Goal: Task Accomplishment & Management: Manage account settings

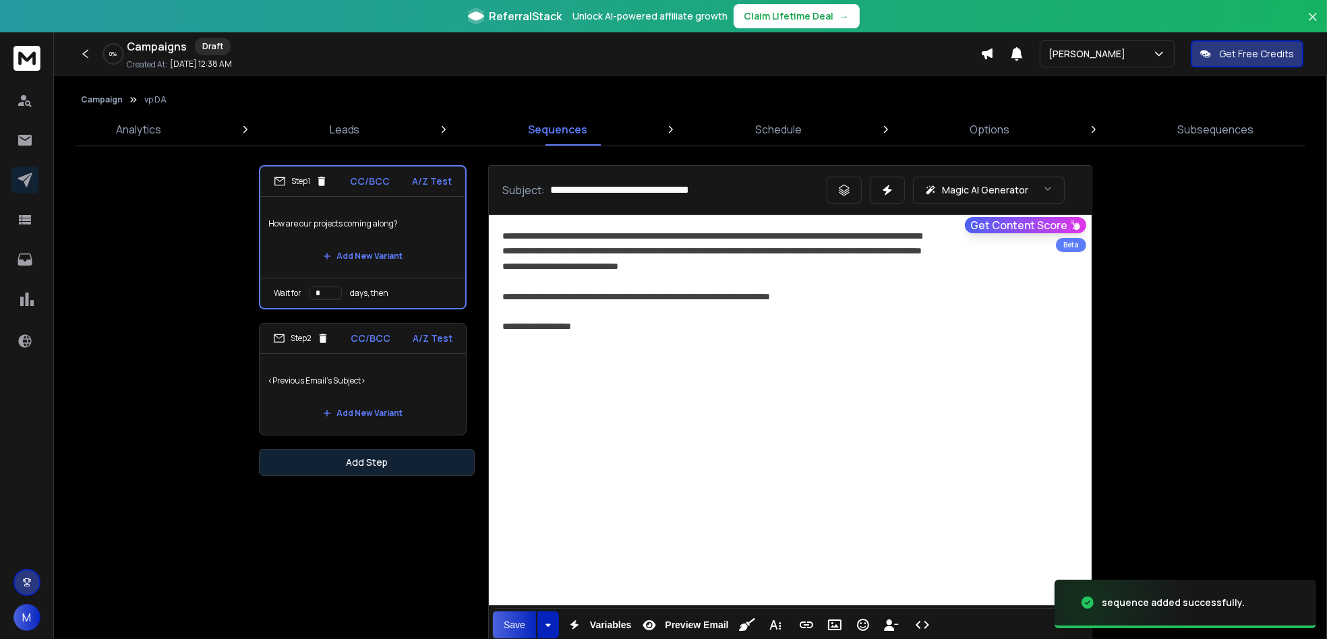
click at [332, 449] on button "Add Step" at bounding box center [367, 462] width 216 height 27
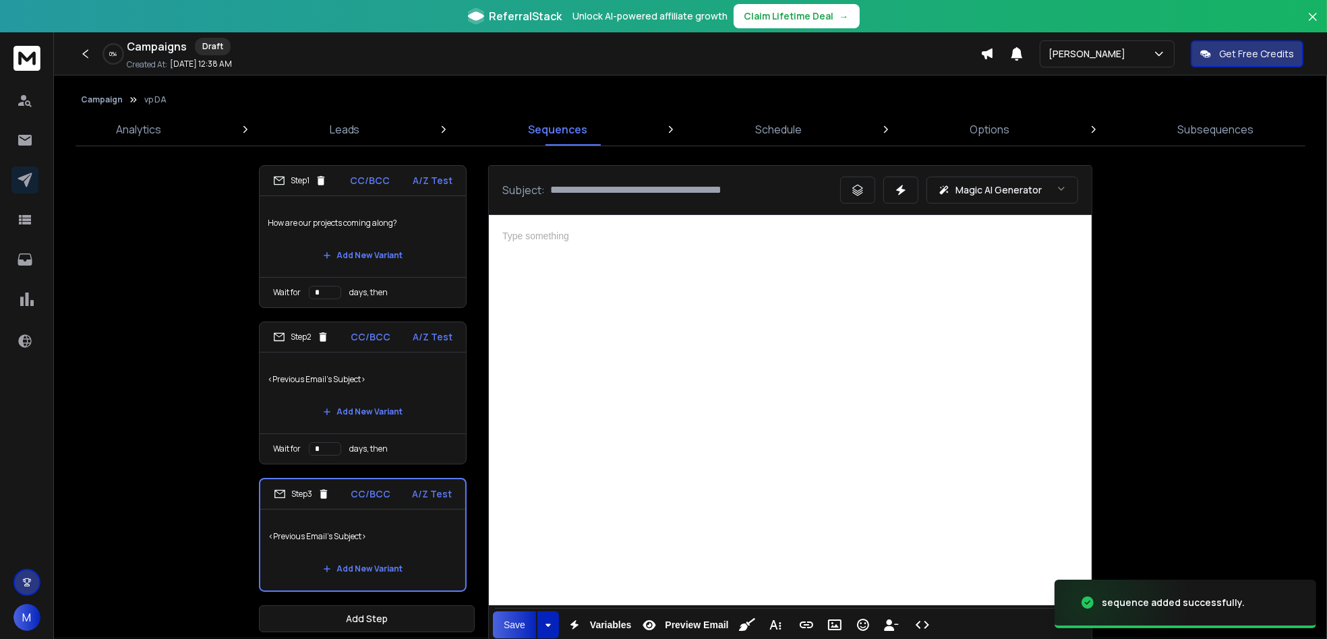
click at [506, 229] on div at bounding box center [790, 236] width 576 height 15
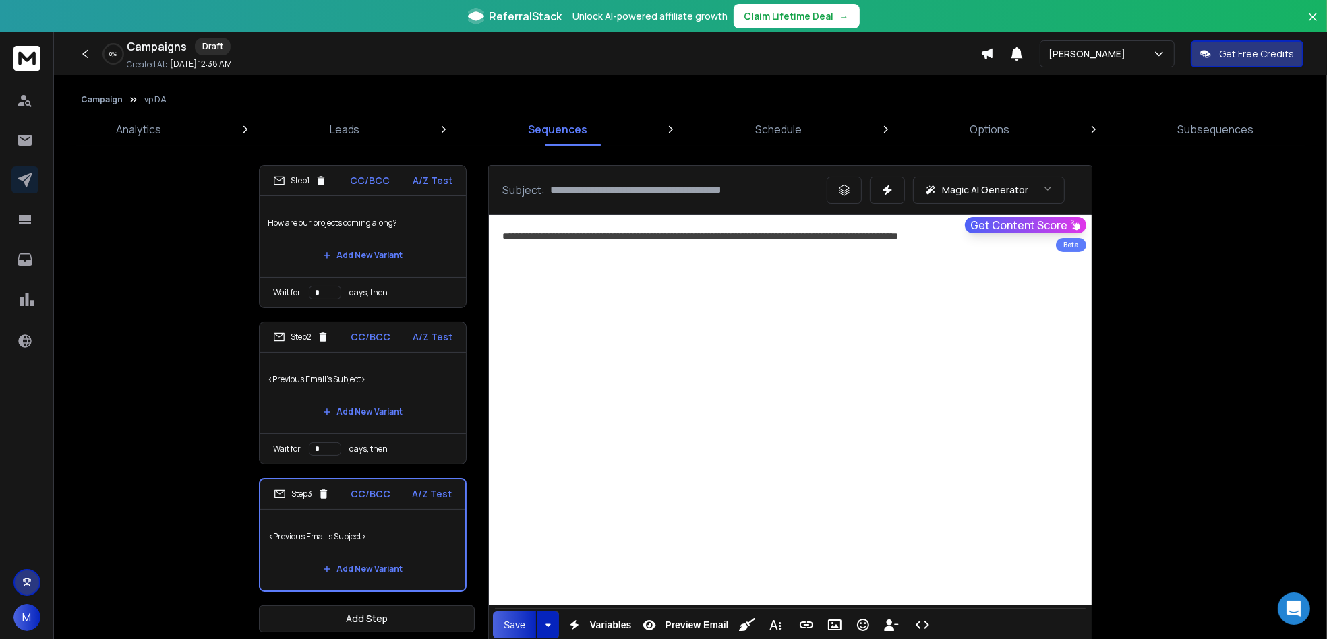
click at [540, 621] on icon "button" at bounding box center [548, 625] width 16 height 8
click at [526, 586] on link "Save as Template" at bounding box center [579, 596] width 107 height 20
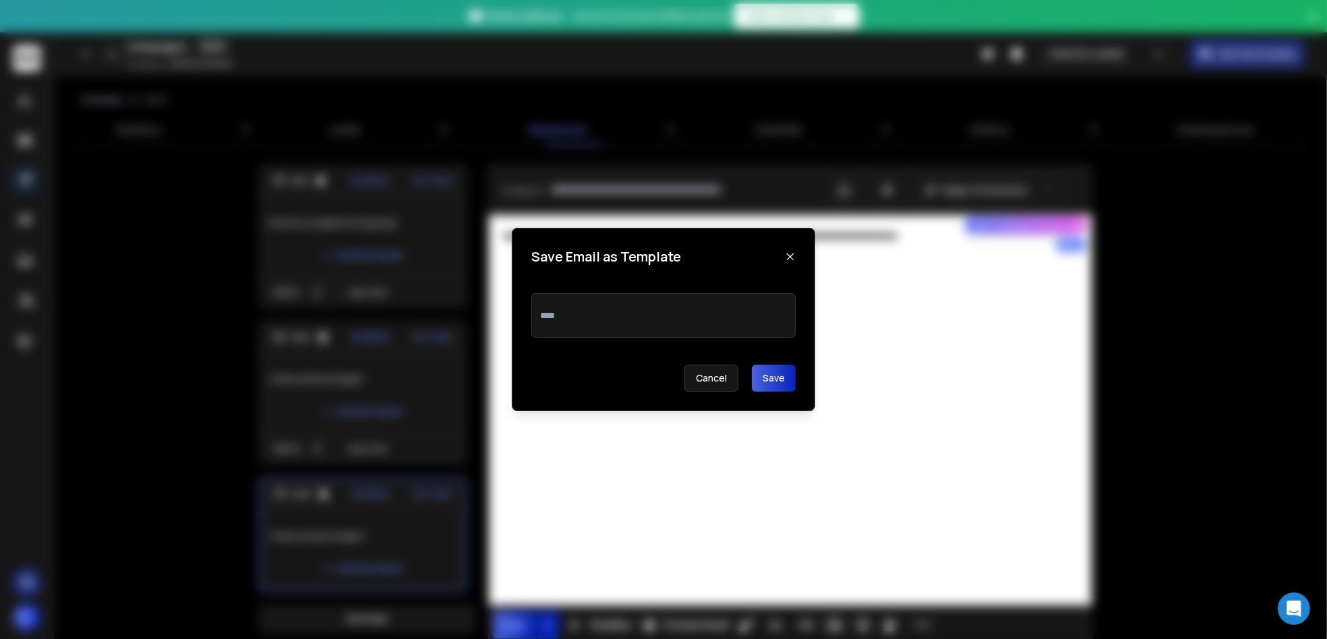
click at [577, 317] on input at bounding box center [663, 315] width 264 height 44
type input "**********"
click at [778, 365] on button "Save" at bounding box center [774, 378] width 44 height 27
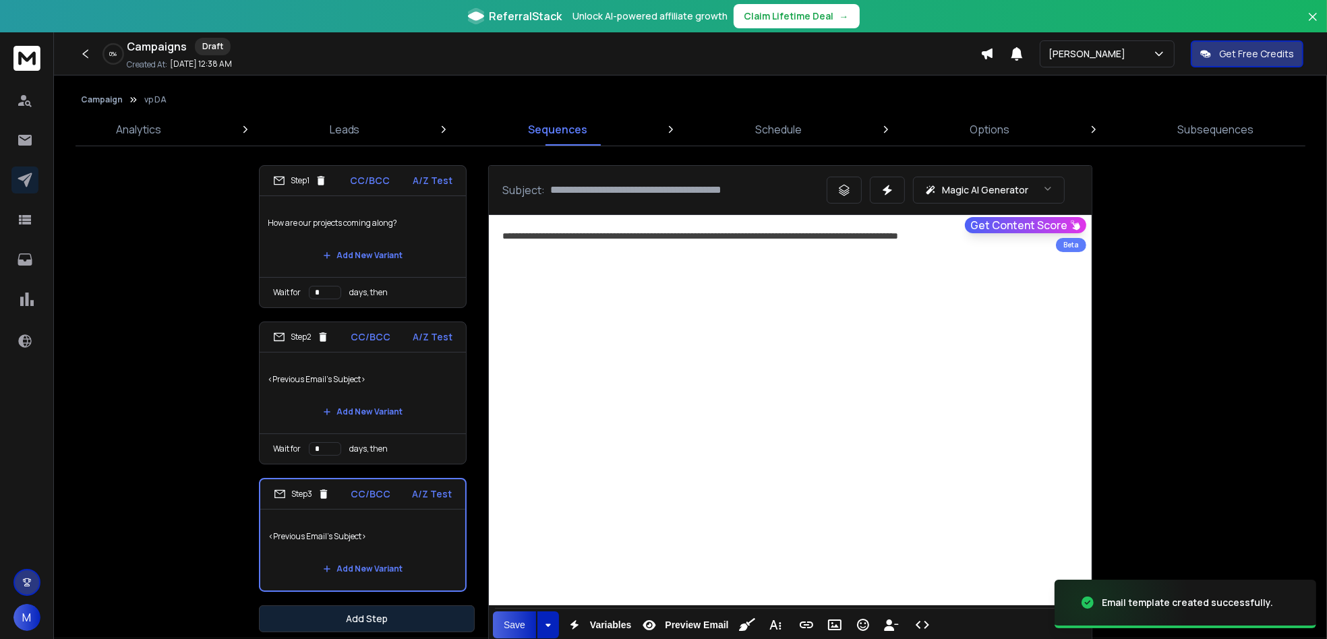
click at [358, 605] on button "Add Step" at bounding box center [367, 618] width 216 height 27
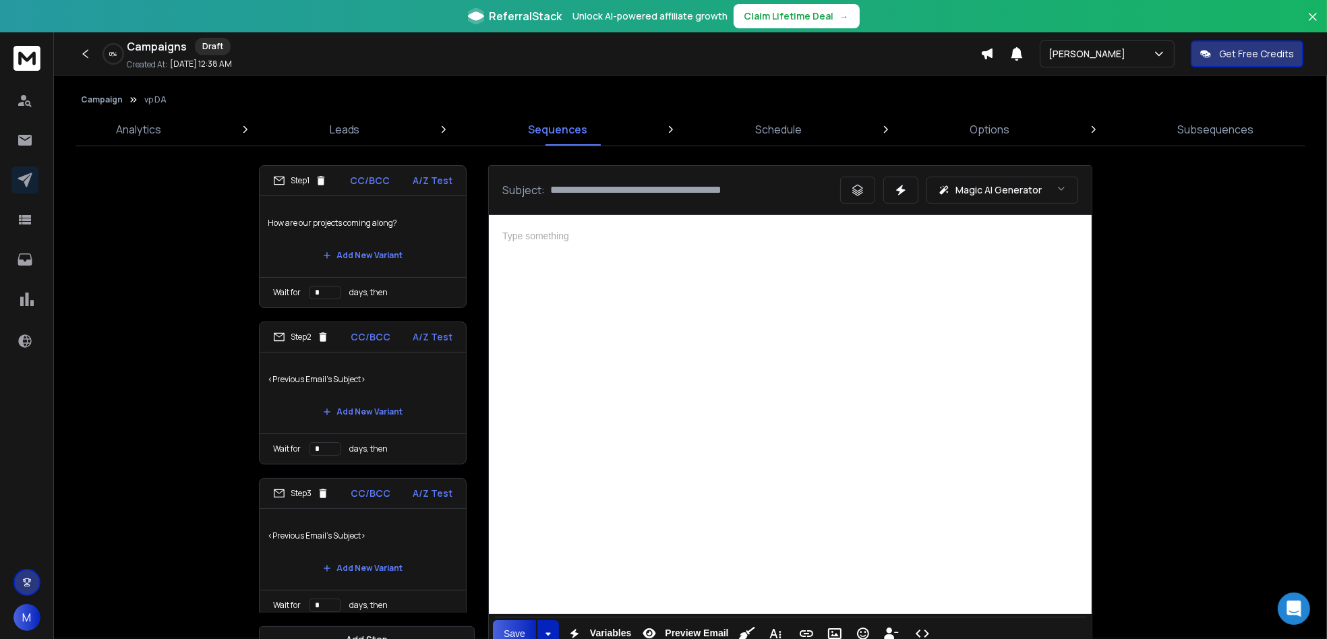
click at [514, 229] on div at bounding box center [790, 236] width 576 height 15
click at [840, 177] on button at bounding box center [857, 190] width 35 height 27
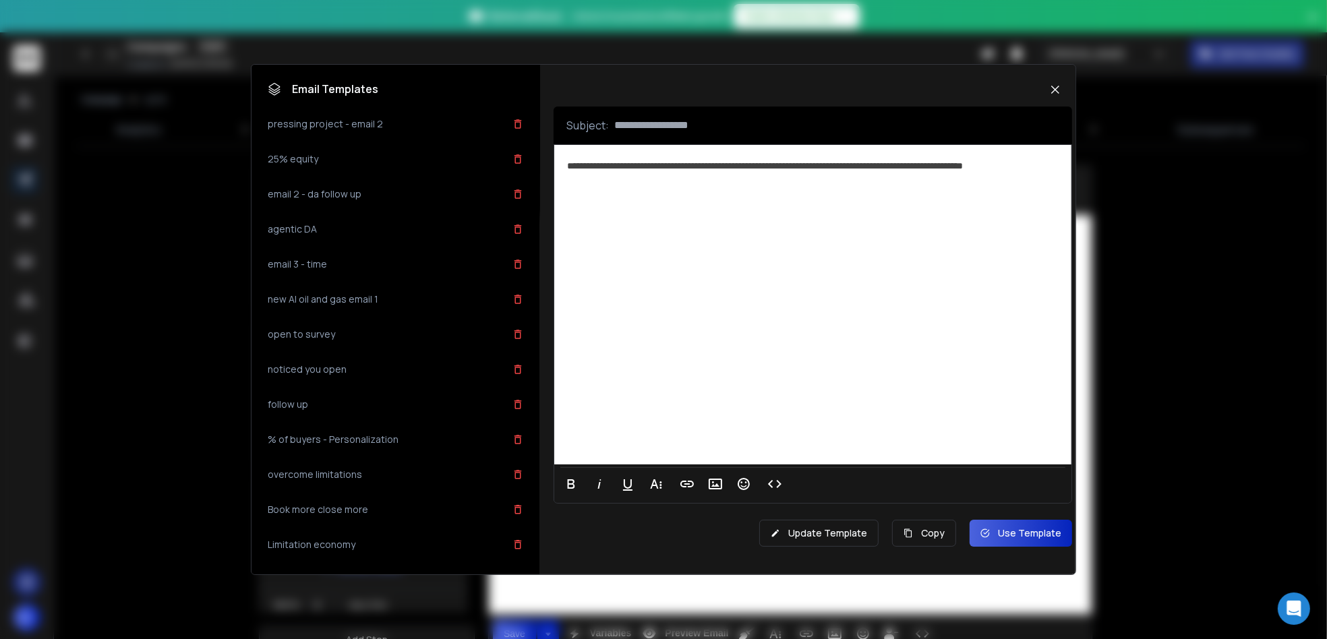
scroll to position [421, 0]
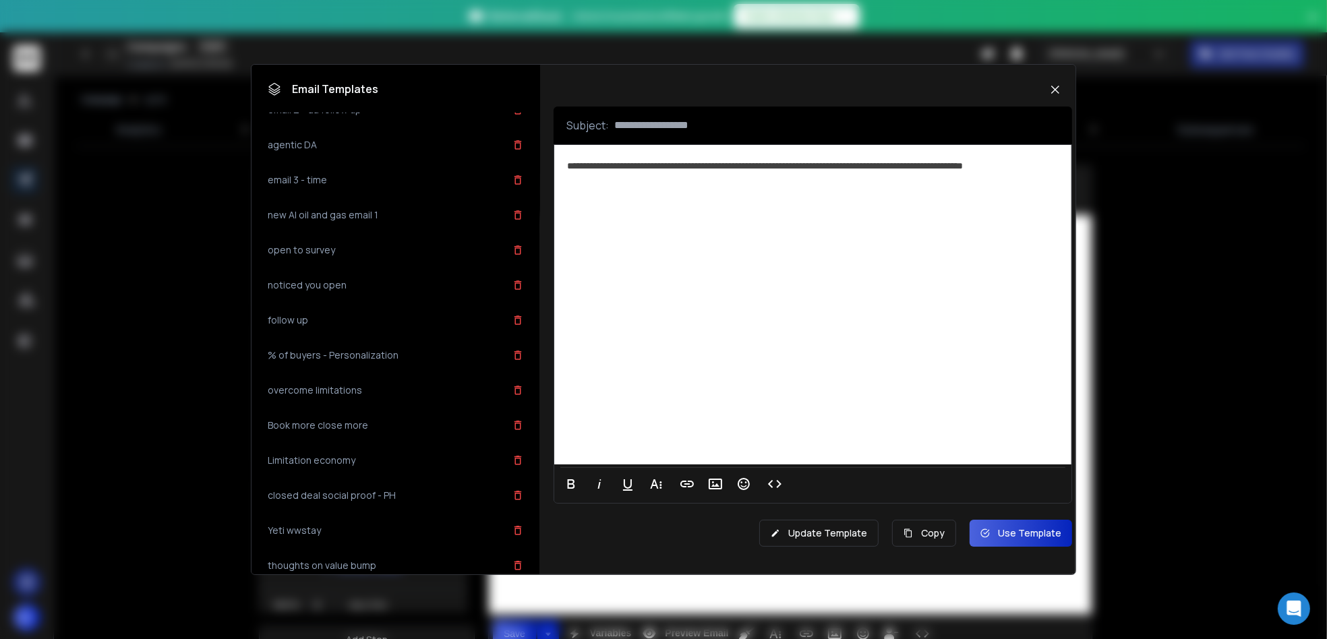
click at [1016, 526] on button "Use Template" at bounding box center [1020, 533] width 102 height 27
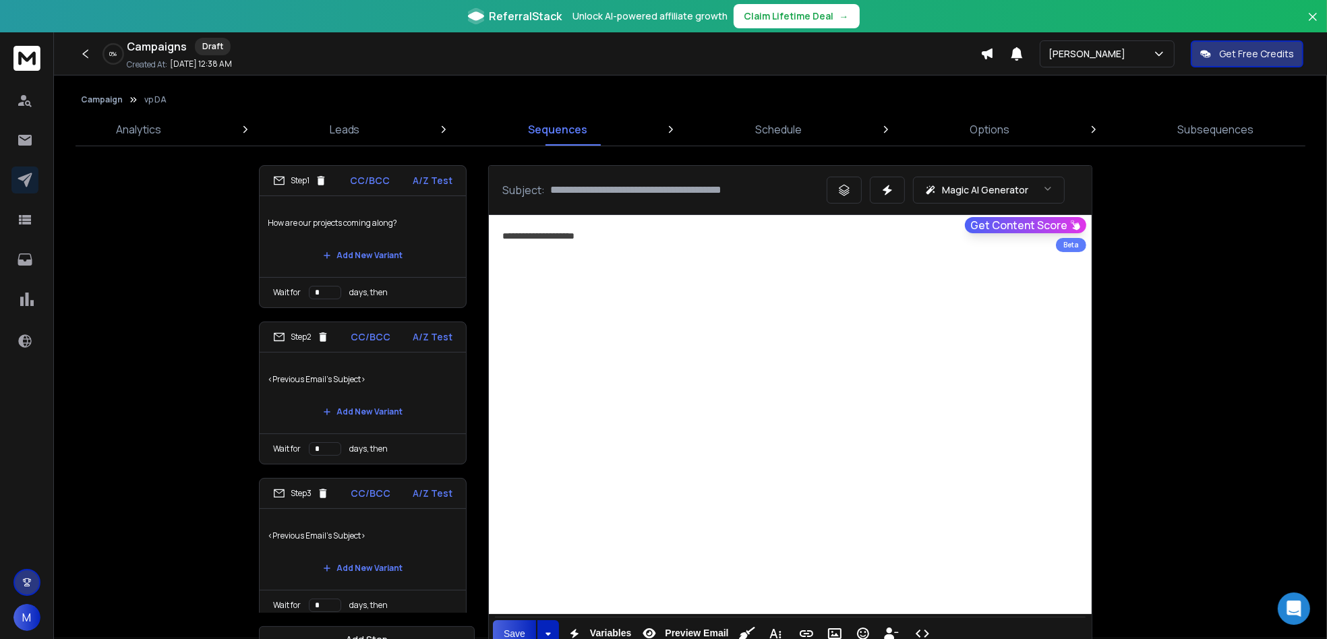
click at [552, 229] on p "**********" at bounding box center [714, 236] width 425 height 15
click at [587, 628] on span "Variables" at bounding box center [610, 633] width 47 height 11
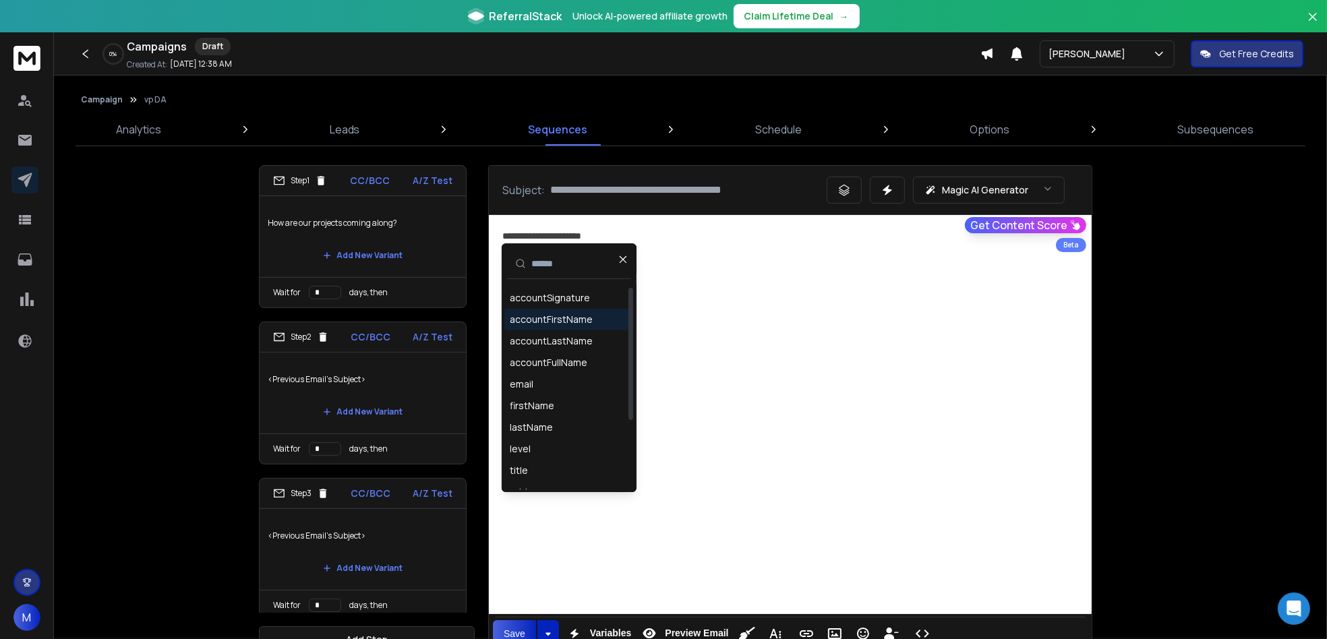
click at [510, 313] on div "accountFirstName" at bounding box center [551, 319] width 83 height 13
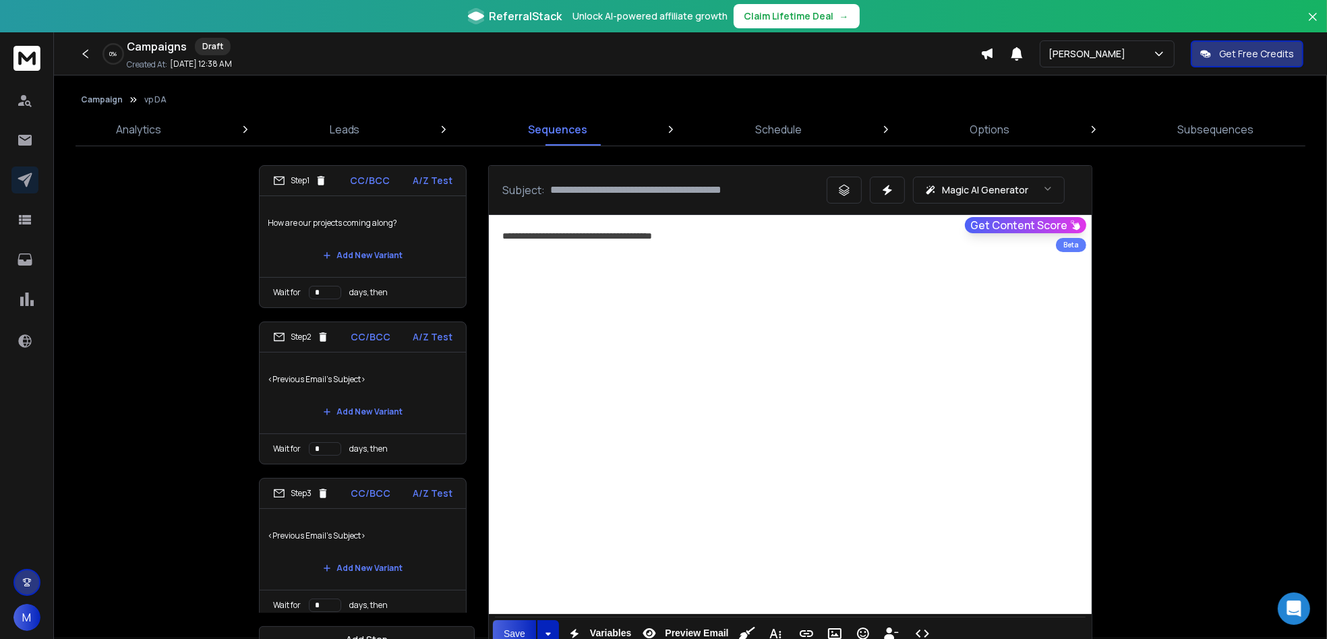
click at [340, 204] on p "How are our projects coming along?" at bounding box center [363, 223] width 190 height 38
type input "**********"
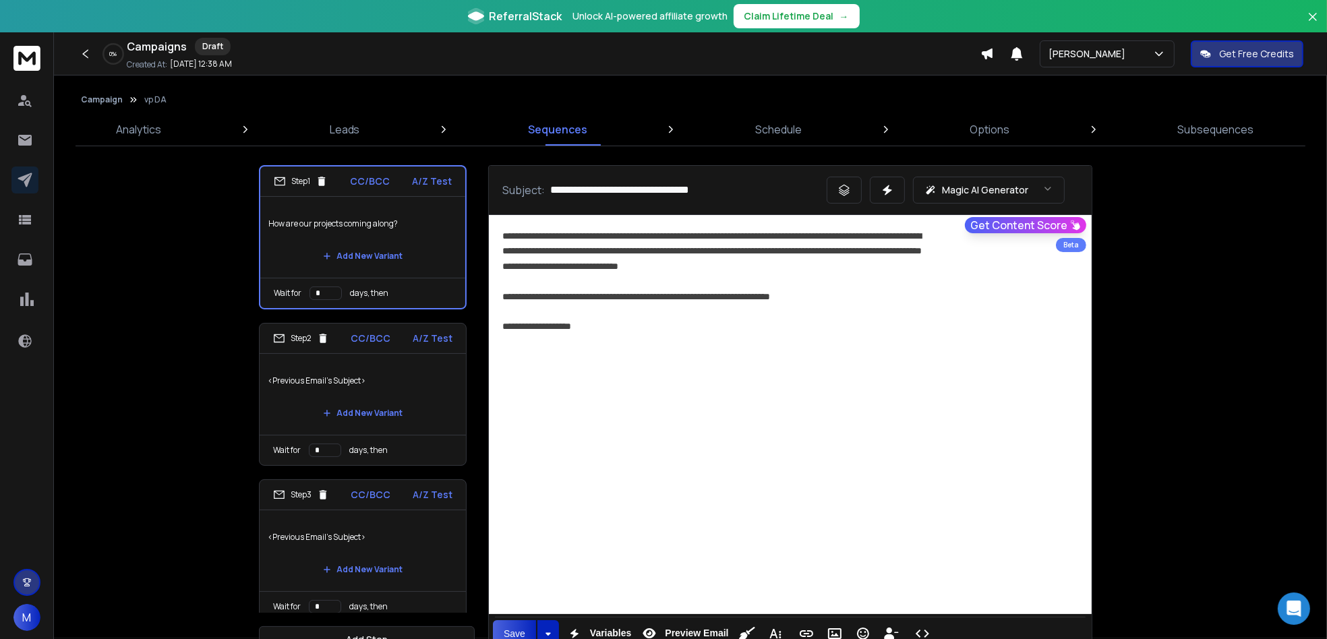
click at [343, 362] on p "<Previous Email's Subject>" at bounding box center [363, 381] width 190 height 38
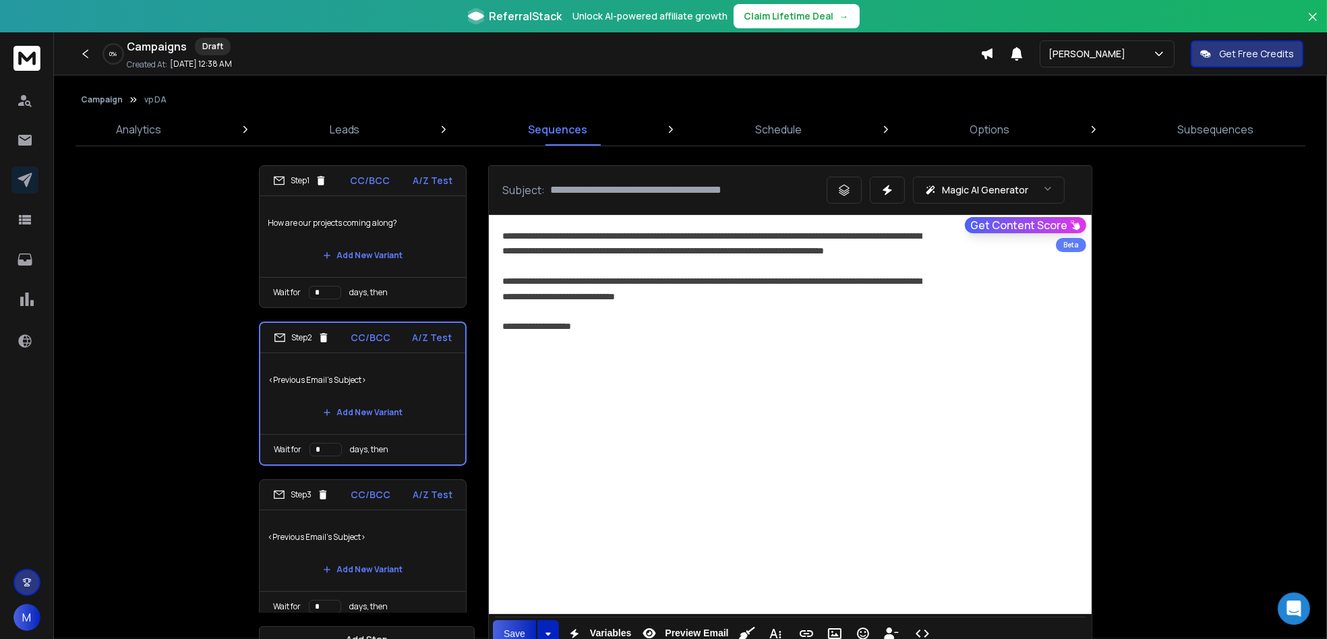
click at [351, 518] on p "<Previous Email's Subject>" at bounding box center [363, 537] width 190 height 38
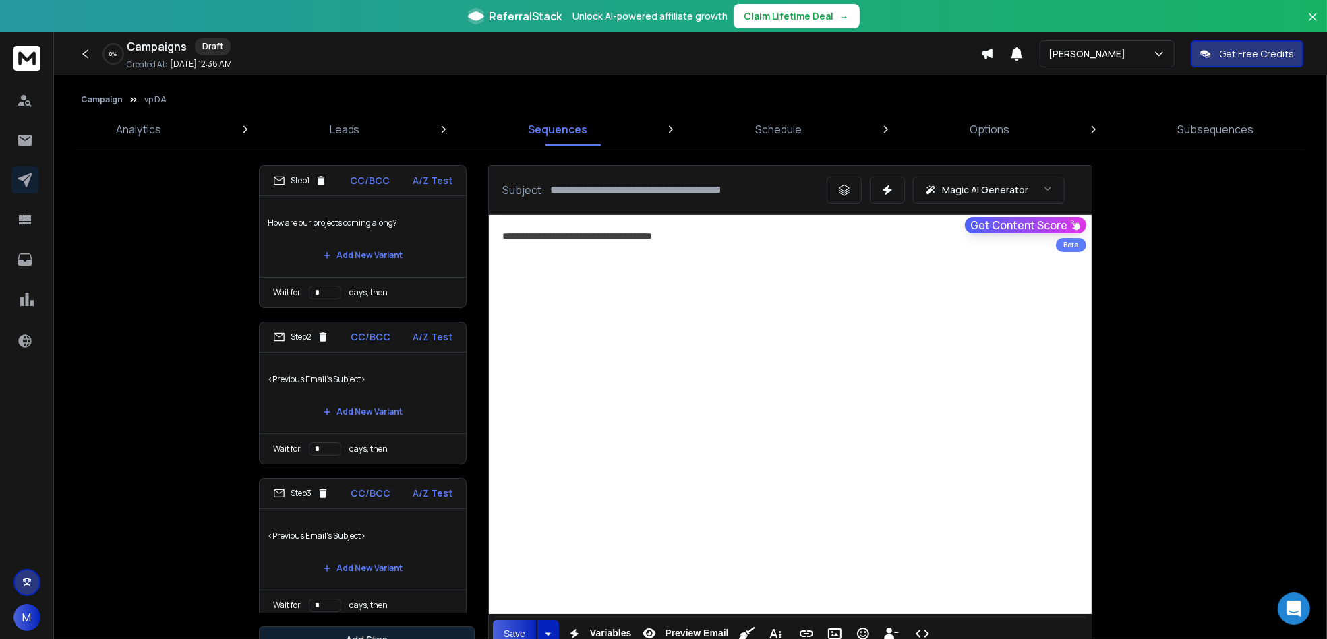
click at [344, 626] on button "Add Step" at bounding box center [367, 639] width 216 height 27
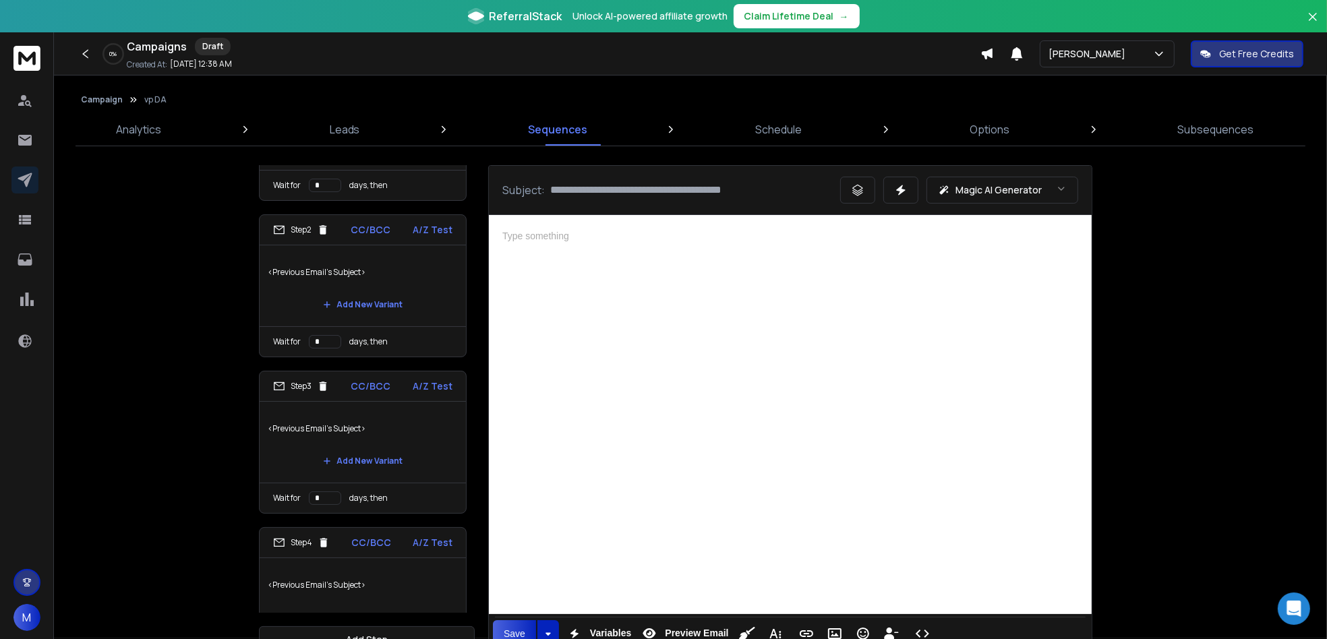
scroll to position [109, 0]
type input "**********"
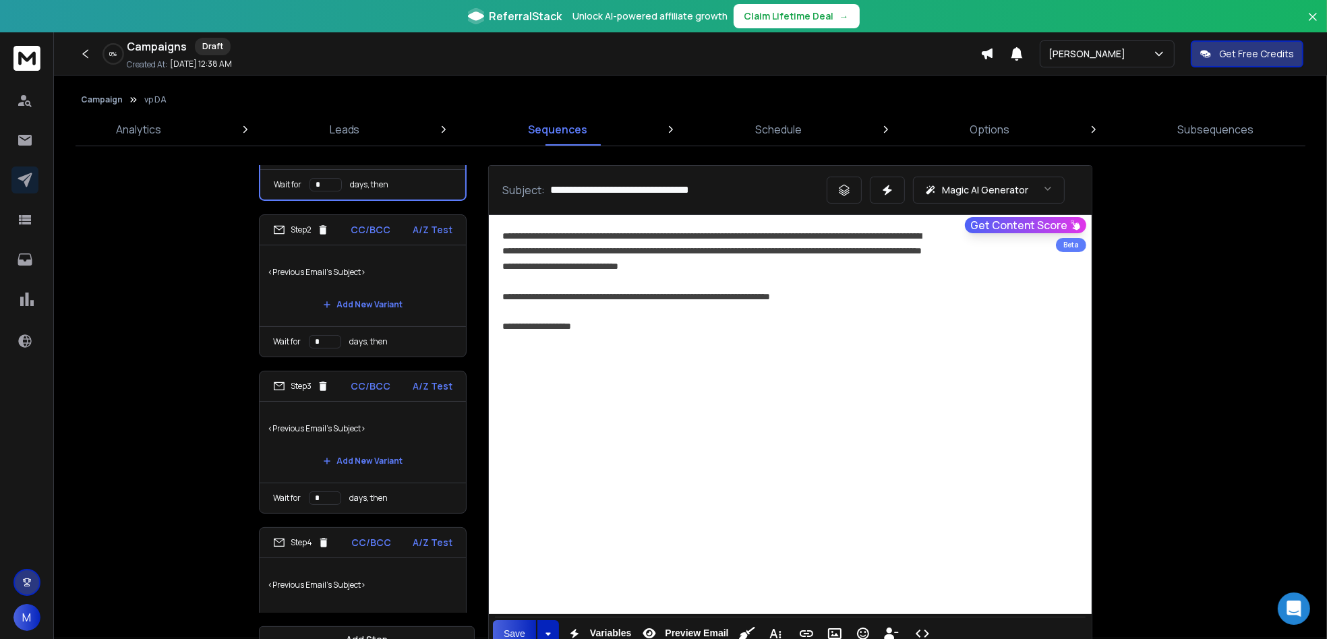
scroll to position [0, 0]
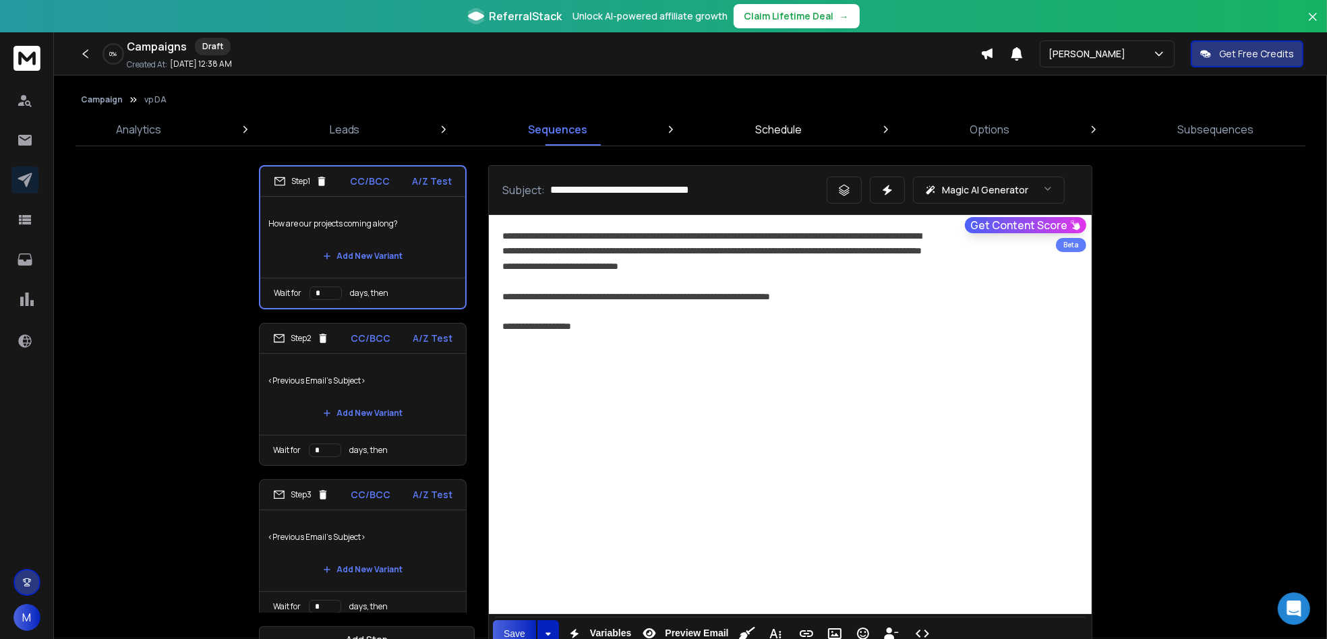
click at [792, 113] on link "Schedule" at bounding box center [778, 129] width 63 height 32
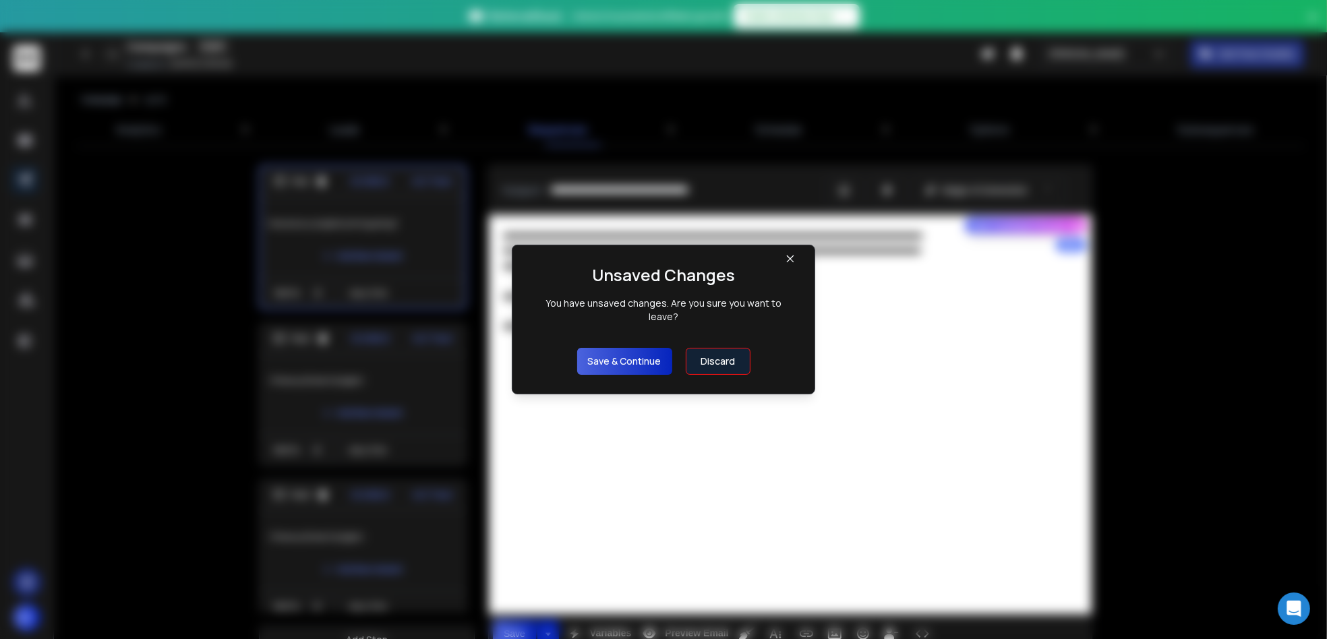
click at [647, 348] on button "Save & Continue" at bounding box center [624, 361] width 95 height 27
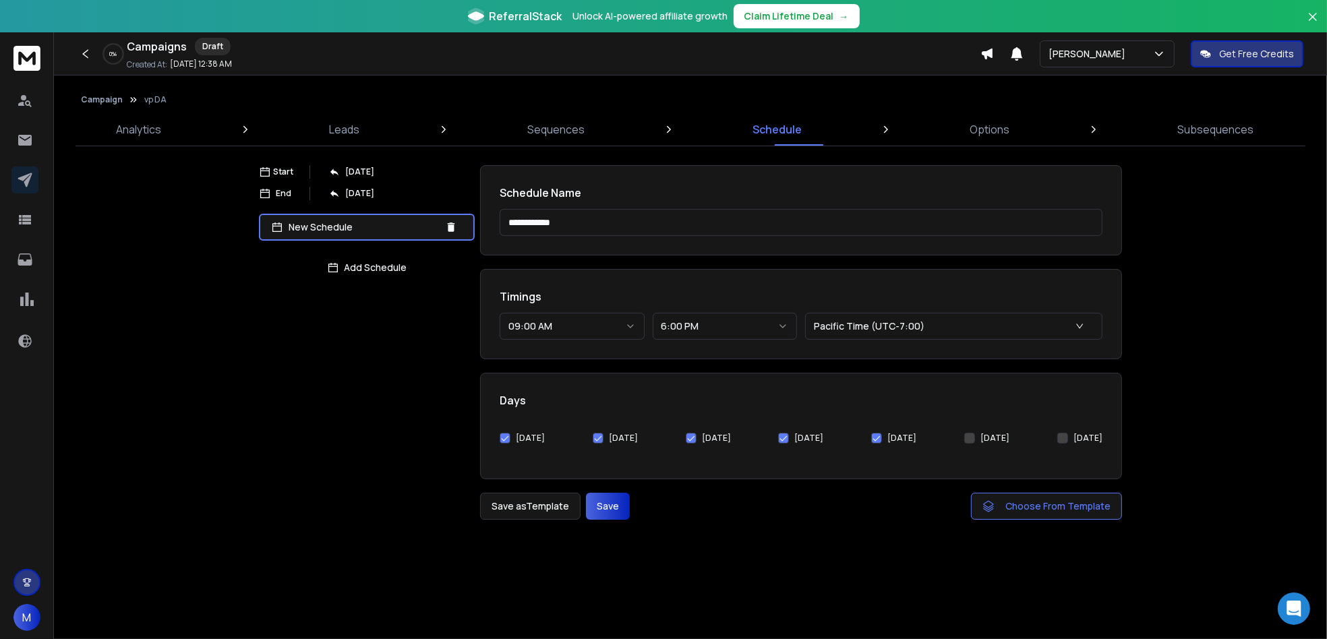
click at [345, 166] on p "Fri Oct 03 2025" at bounding box center [359, 171] width 29 height 11
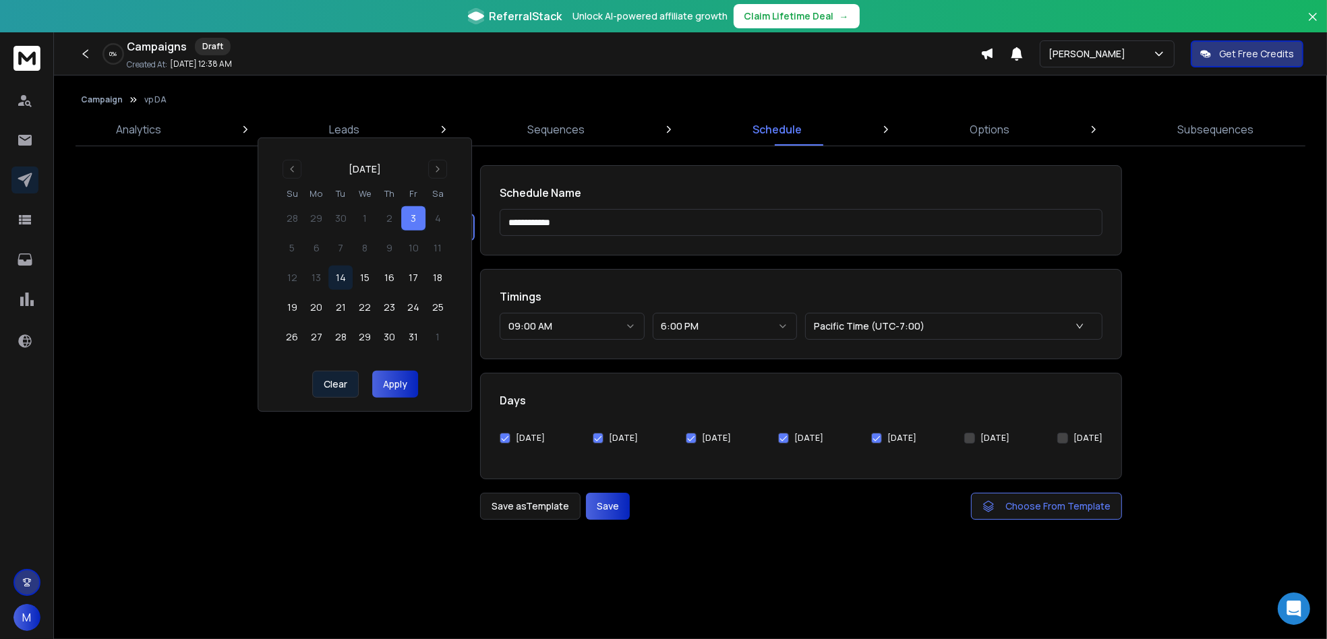
click at [323, 371] on button "Clear" at bounding box center [335, 384] width 47 height 27
click at [328, 266] on button "14" at bounding box center [340, 278] width 24 height 24
click at [401, 325] on button "31" at bounding box center [413, 337] width 24 height 24
click at [372, 371] on button "Apply" at bounding box center [395, 384] width 46 height 27
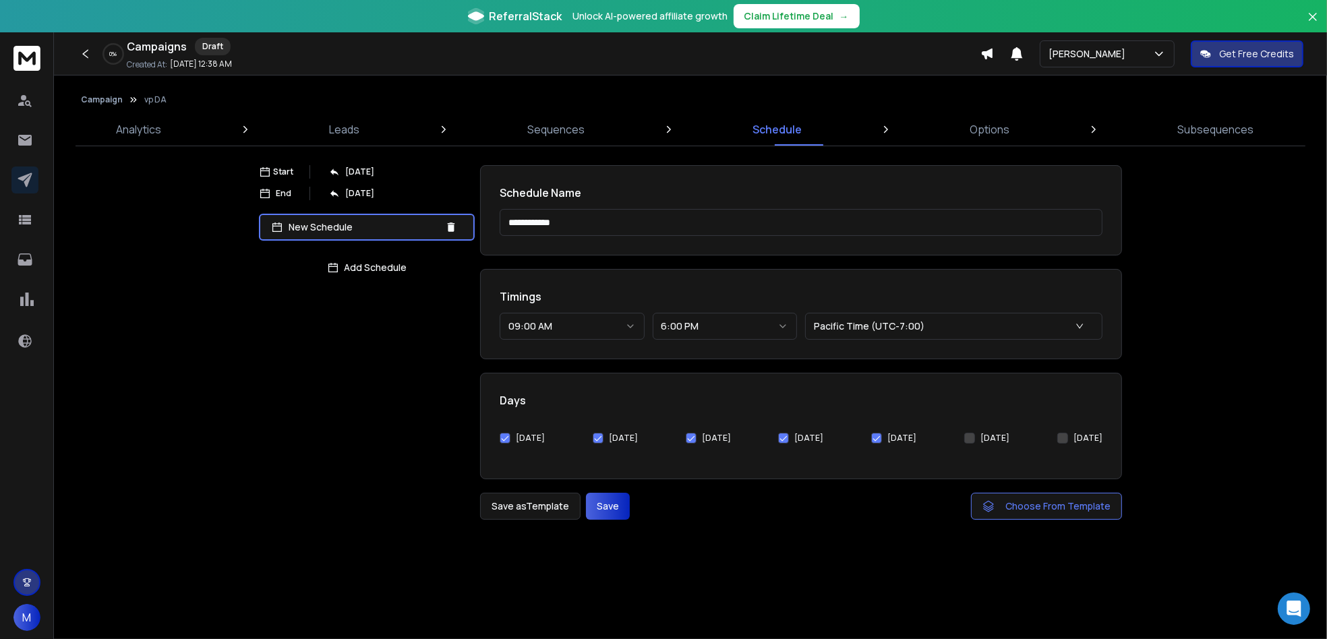
click at [351, 166] on p "Fri Oct 31 2025" at bounding box center [359, 171] width 29 height 11
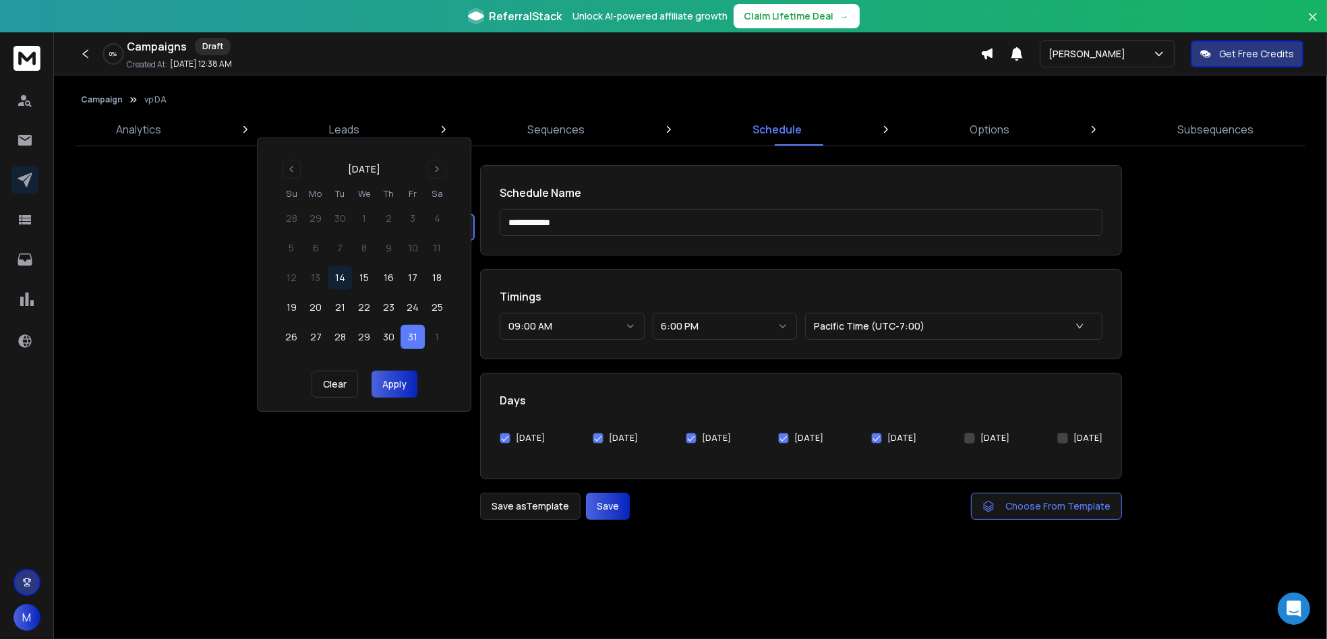
click at [328, 266] on button "14" at bounding box center [340, 278] width 24 height 24
click at [371, 371] on button "Apply" at bounding box center [394, 384] width 46 height 27
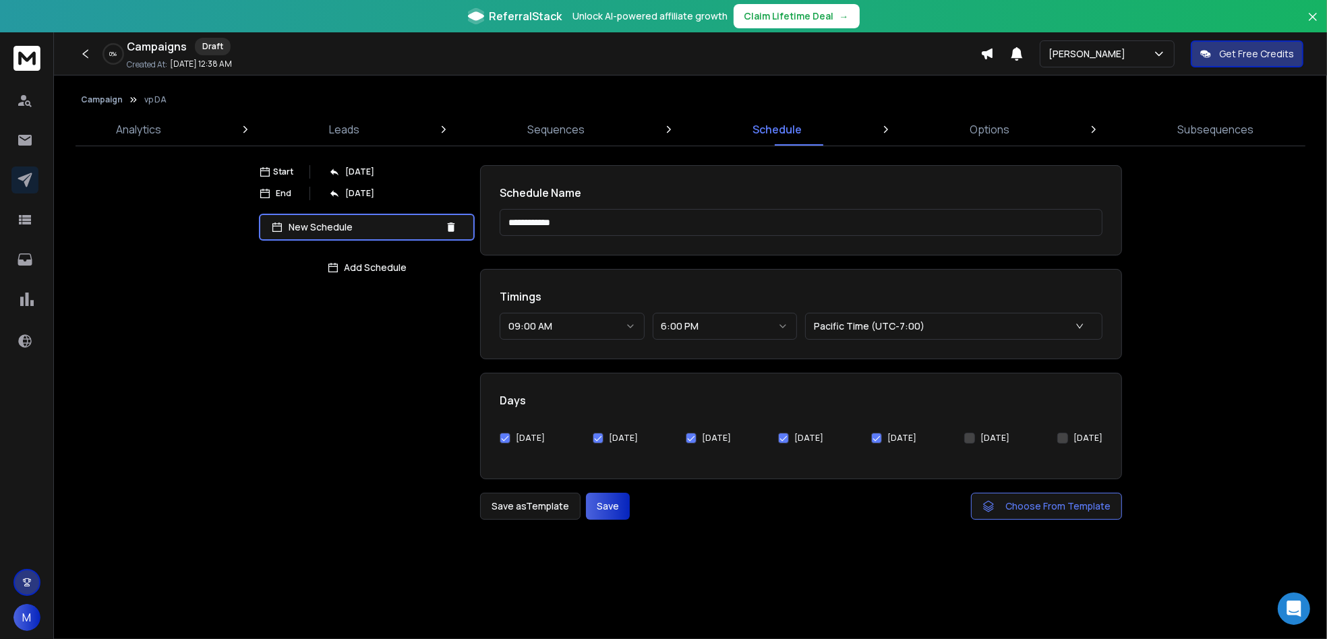
click at [349, 188] on p "Sat Oct 03 2026" at bounding box center [359, 193] width 29 height 11
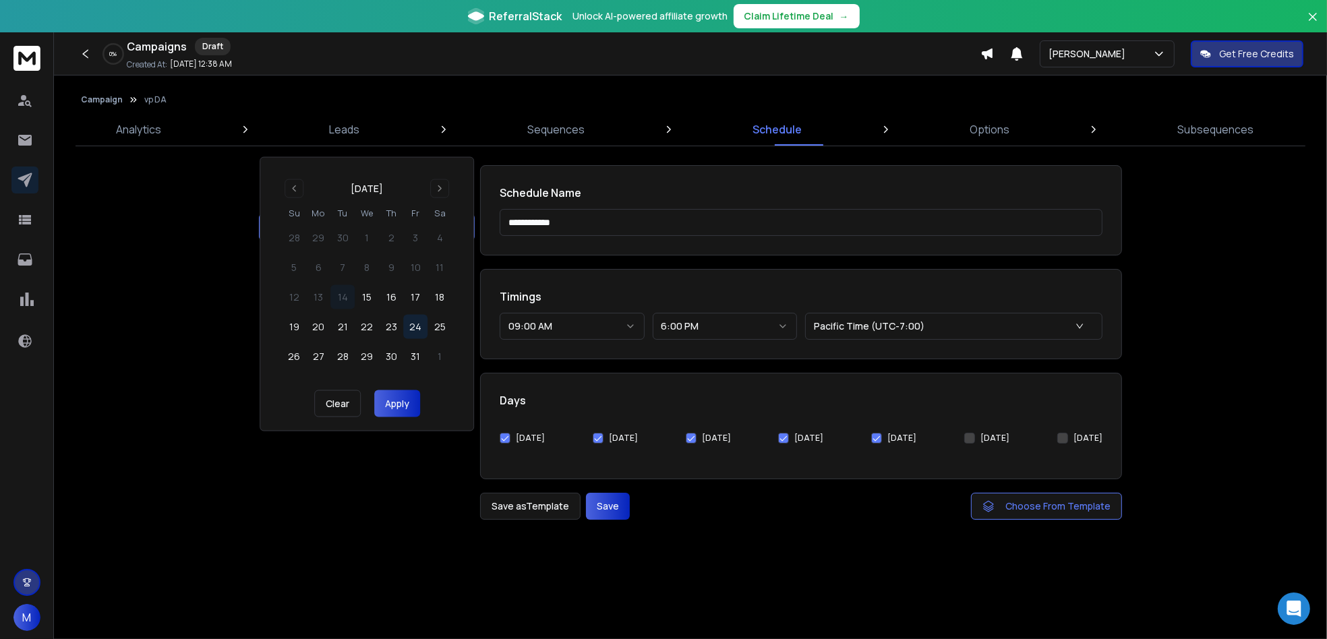
click at [403, 315] on button "24" at bounding box center [415, 327] width 24 height 24
click at [374, 390] on button "Apply" at bounding box center [397, 403] width 46 height 27
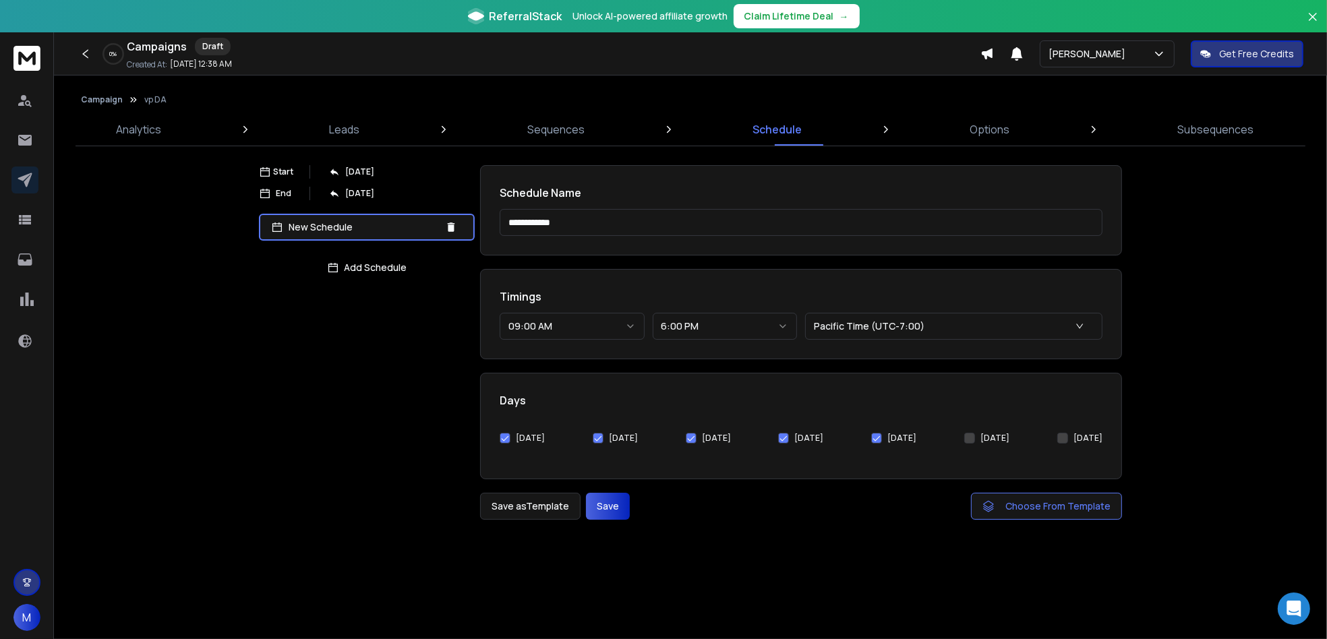
drag, startPoint x: 511, startPoint y: 166, endPoint x: 438, endPoint y: 169, distance: 72.8
click at [499, 209] on input "**********" at bounding box center [800, 222] width 603 height 27
type input "**********"
click at [586, 493] on button "Save" at bounding box center [608, 506] width 44 height 27
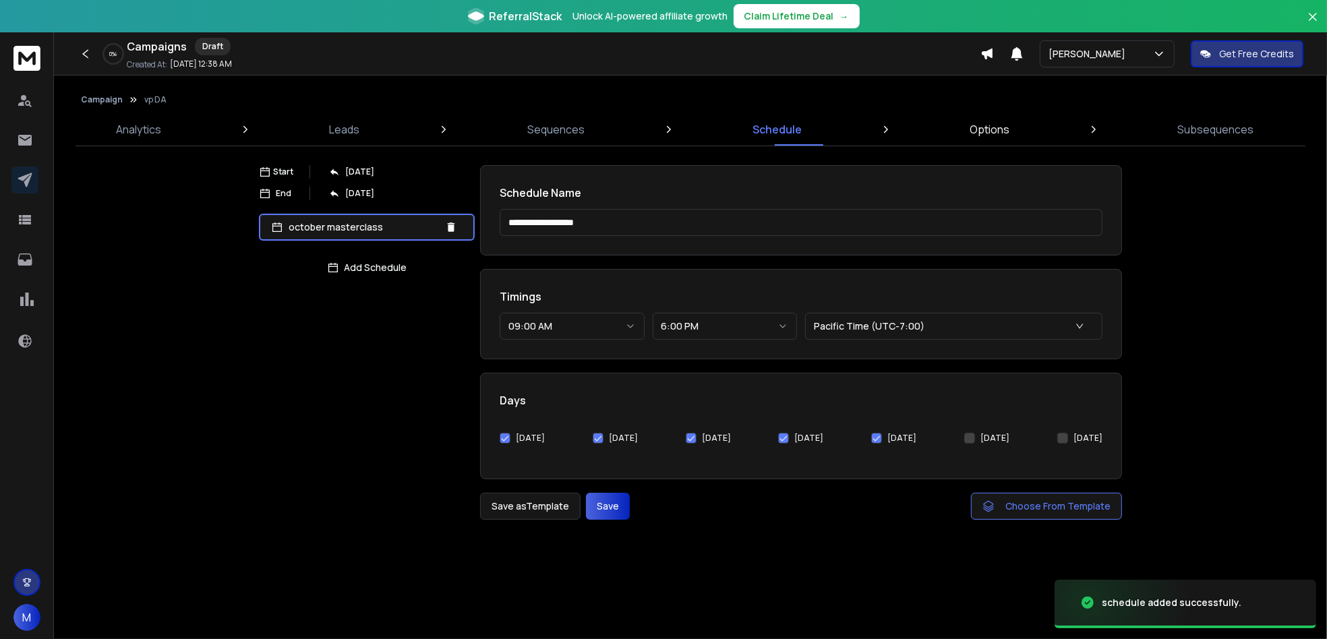
click at [1010, 121] on p "Options" at bounding box center [990, 129] width 40 height 16
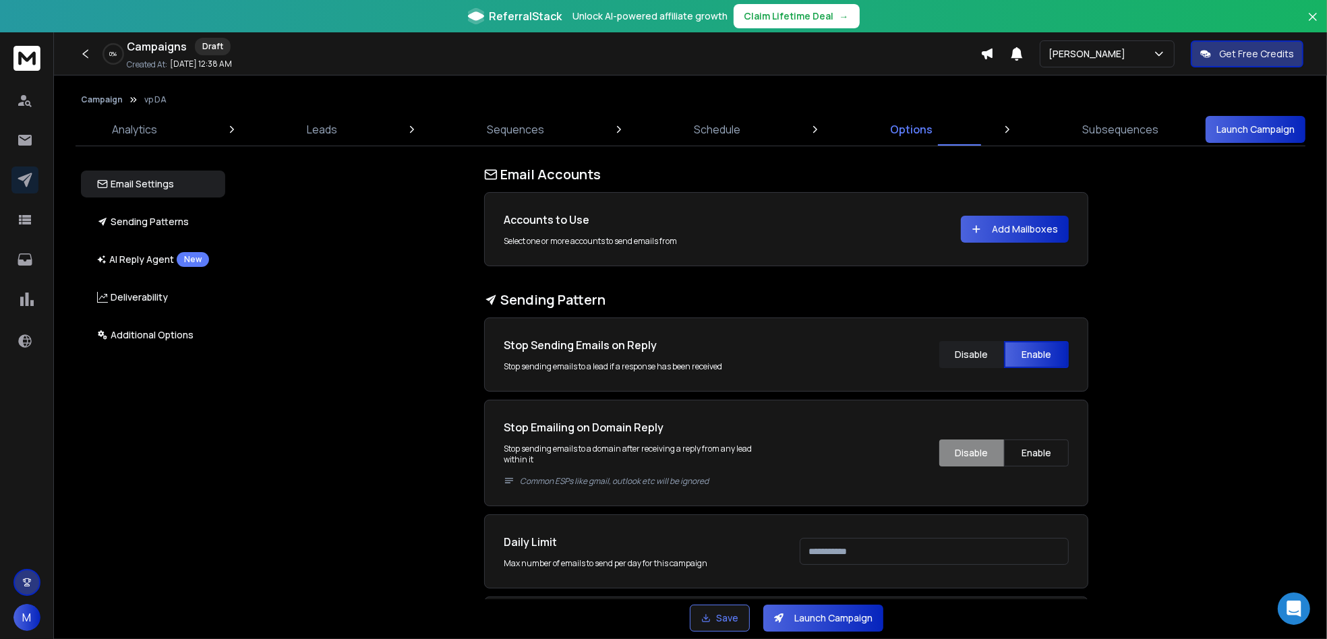
click at [961, 216] on button "Add Mailboxes" at bounding box center [1015, 229] width 108 height 27
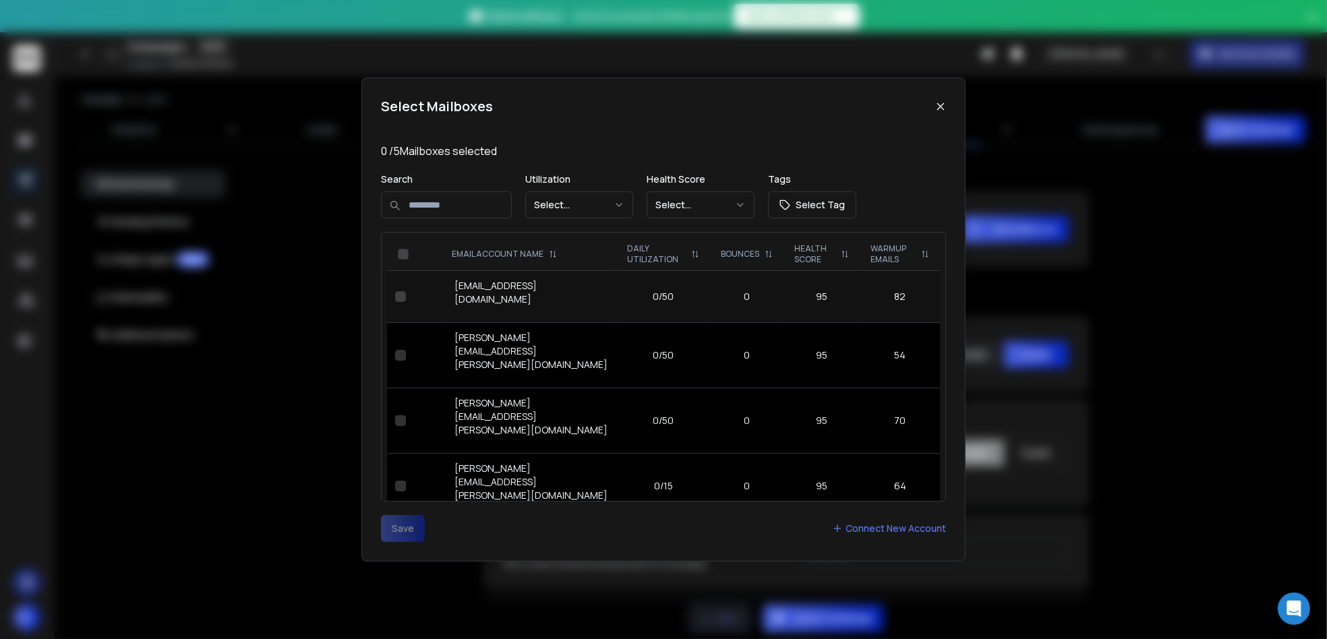
click at [406, 301] on button "button" at bounding box center [400, 296] width 11 height 11
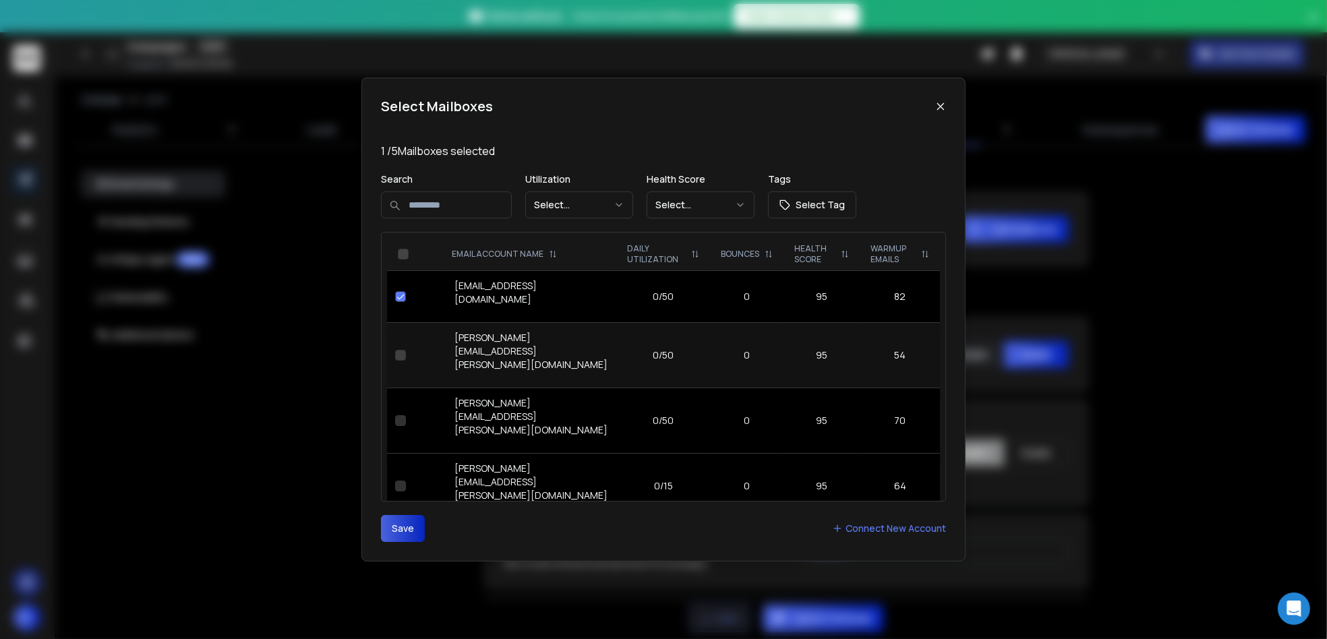
click at [406, 350] on button "button" at bounding box center [400, 355] width 11 height 11
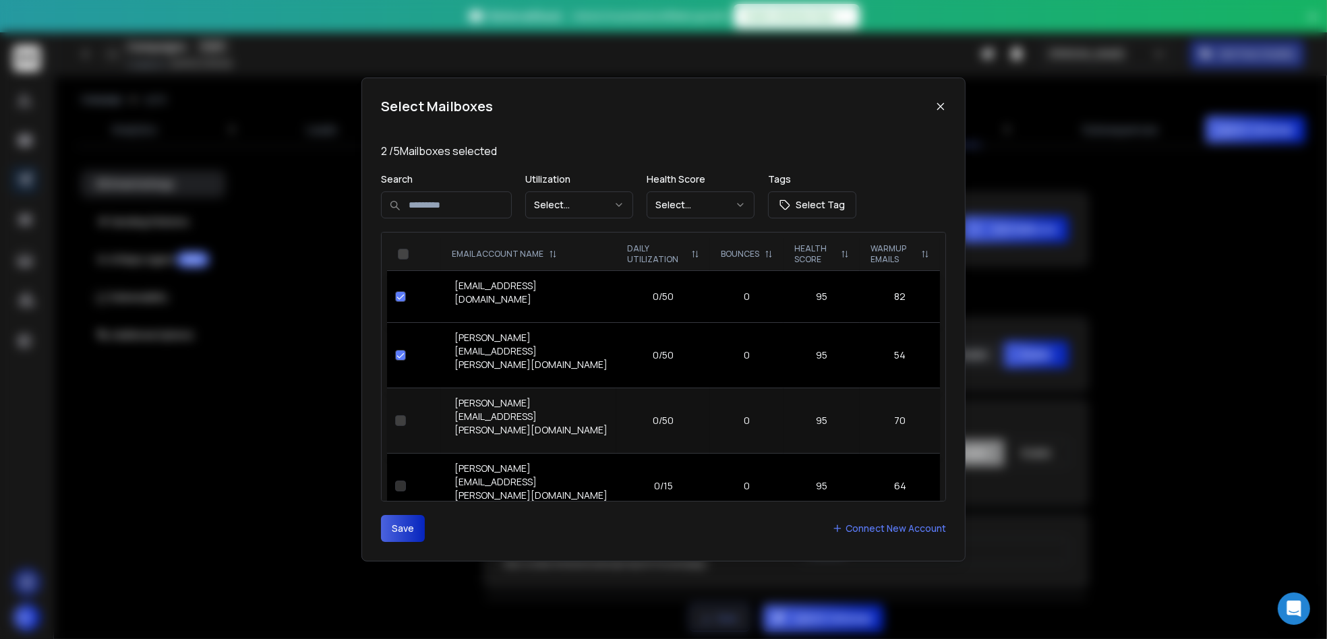
click at [406, 415] on button "button" at bounding box center [400, 420] width 11 height 11
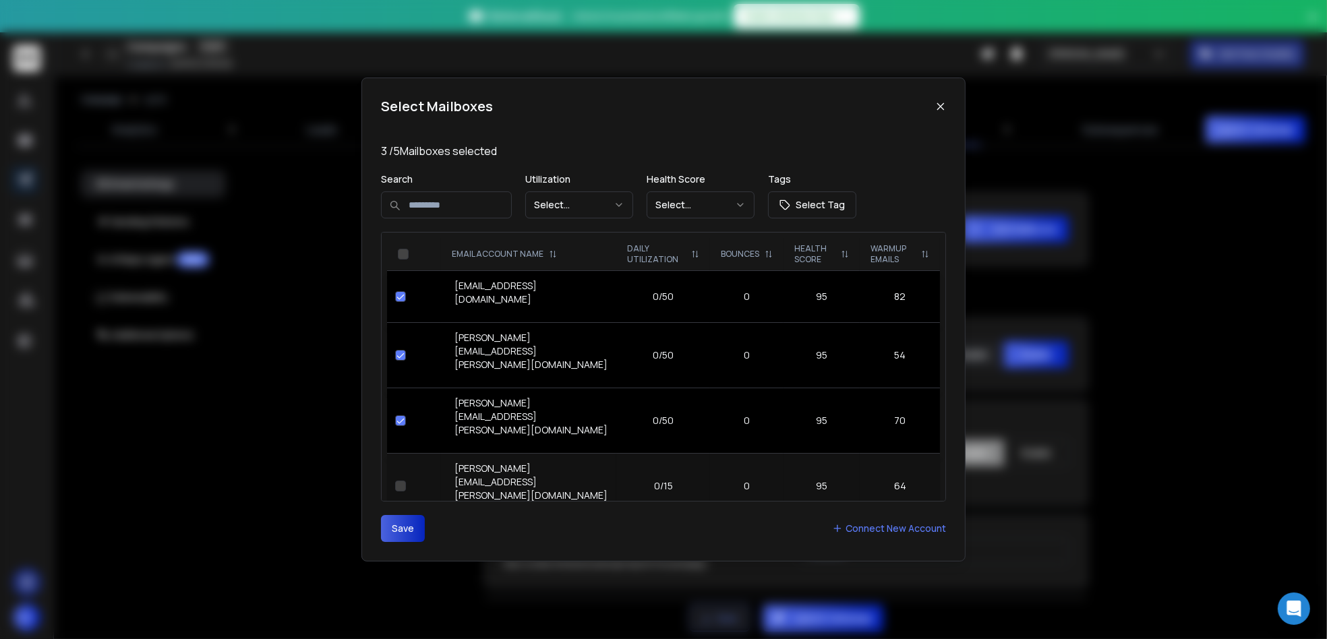
click at [406, 481] on button "button" at bounding box center [400, 486] width 11 height 11
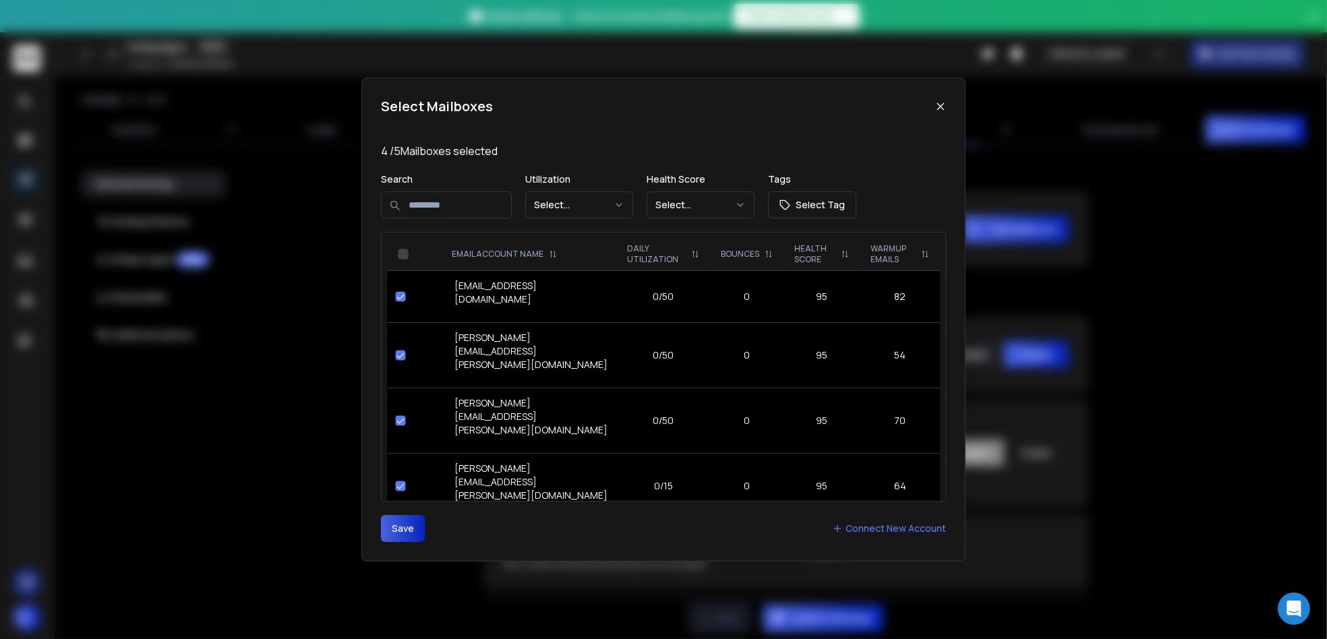
click at [406, 546] on button "button" at bounding box center [400, 551] width 11 height 11
click at [425, 515] on button "Save" at bounding box center [403, 528] width 44 height 27
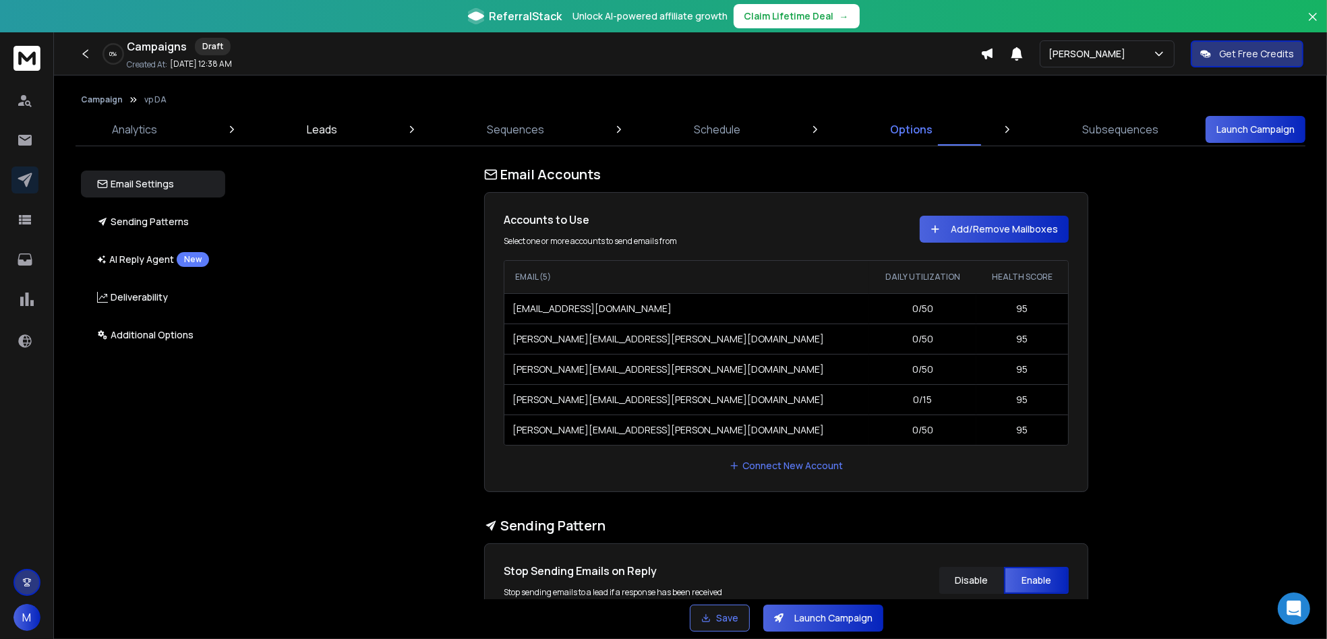
click at [322, 121] on p "Leads" at bounding box center [322, 129] width 30 height 16
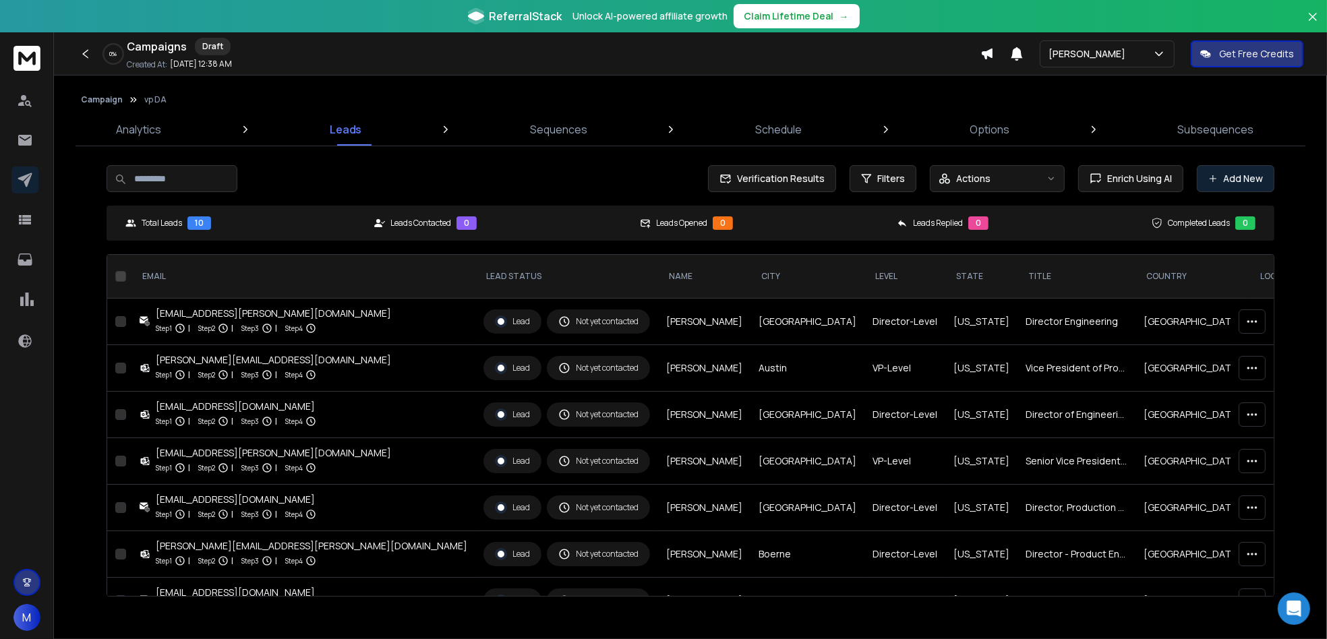
click at [1241, 165] on button "Add New" at bounding box center [1235, 178] width 78 height 27
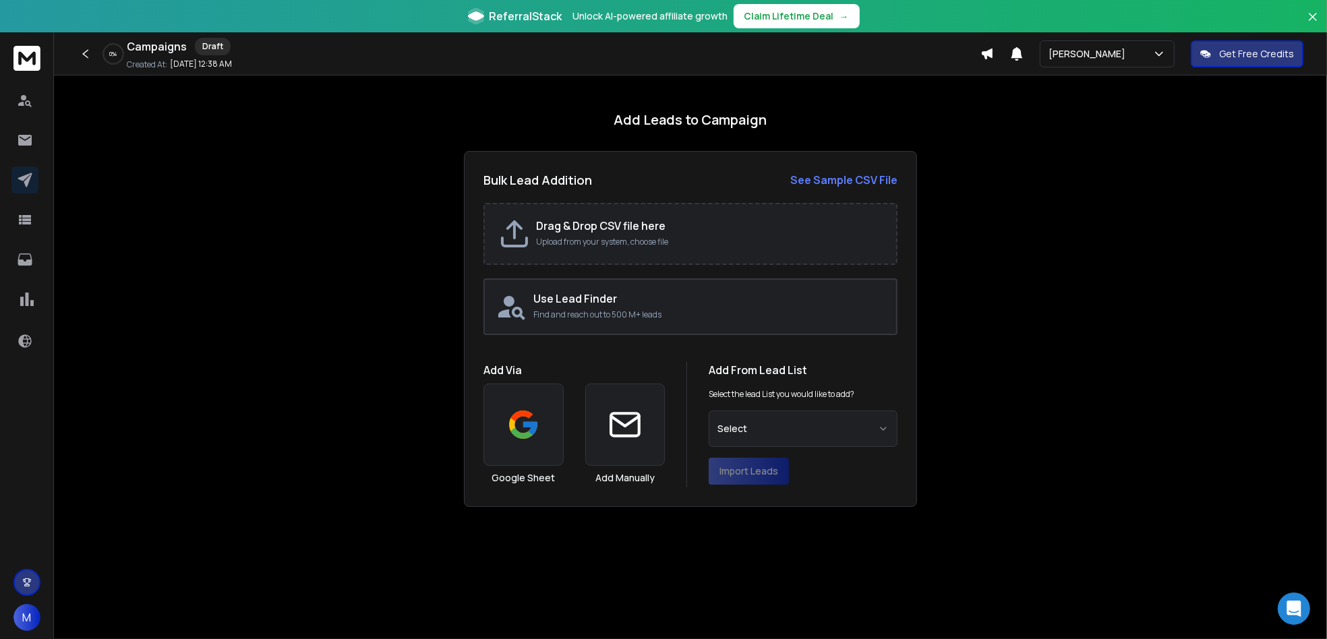
click at [610, 237] on p "Upload from your system, choose file" at bounding box center [709, 242] width 346 height 11
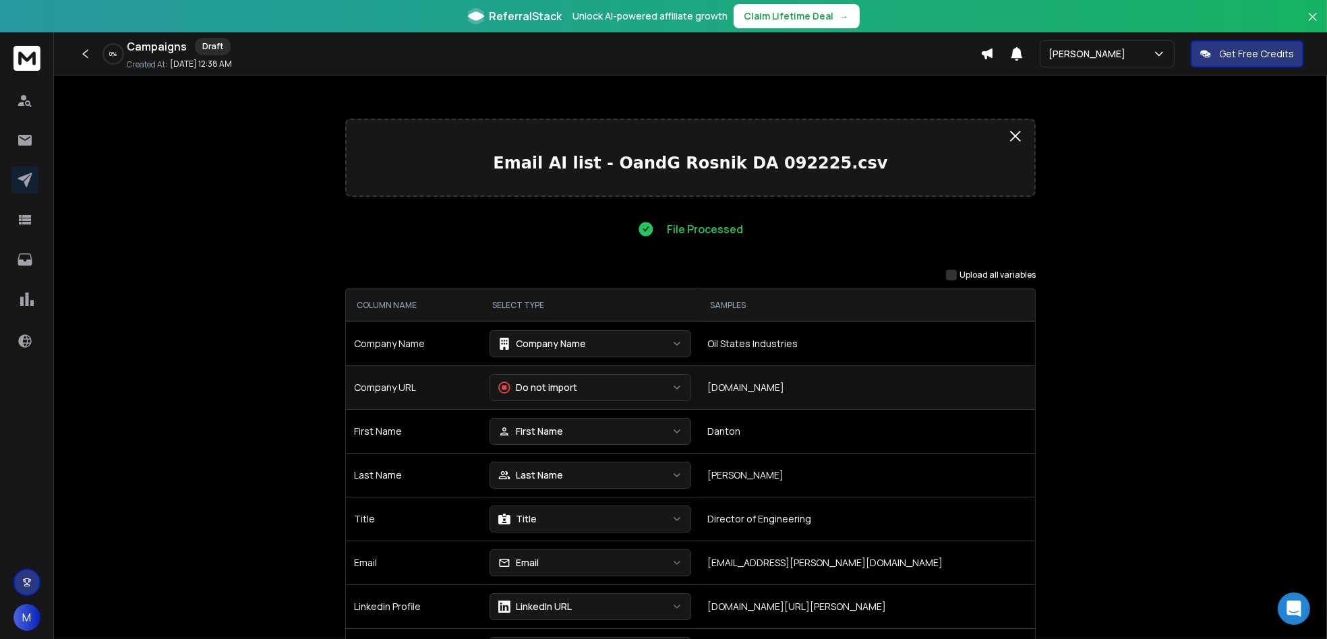
click at [661, 374] on button "Do not import" at bounding box center [590, 387] width 202 height 27
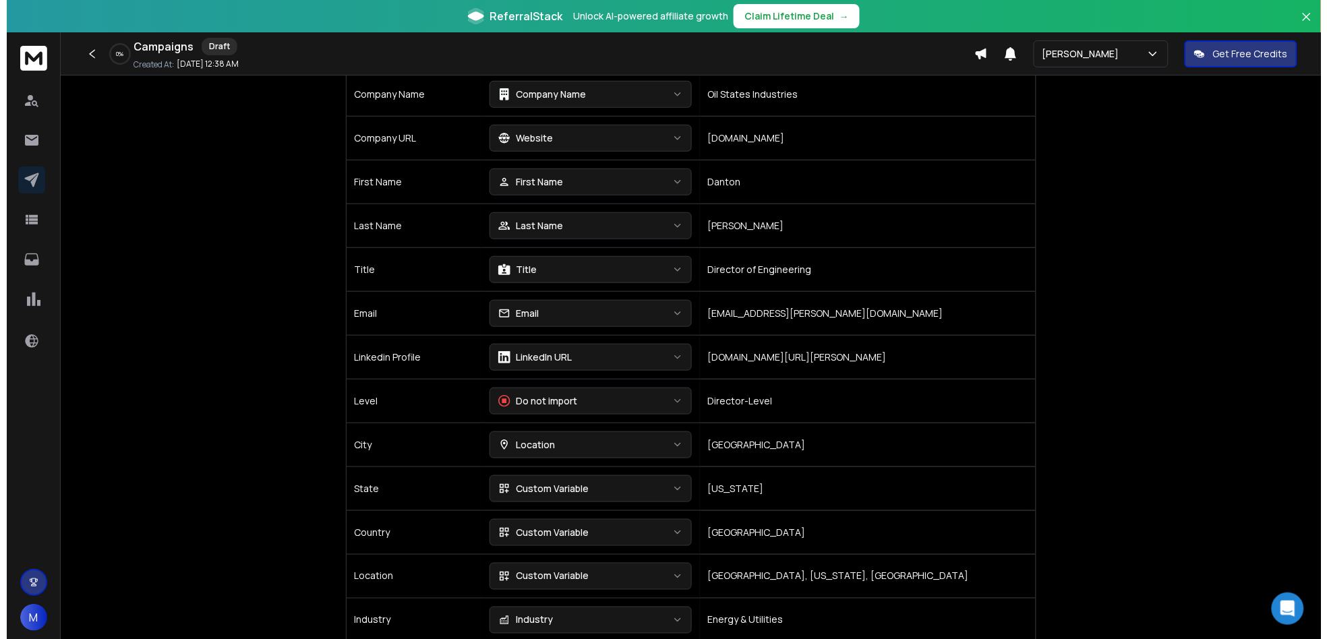
scroll to position [253, 0]
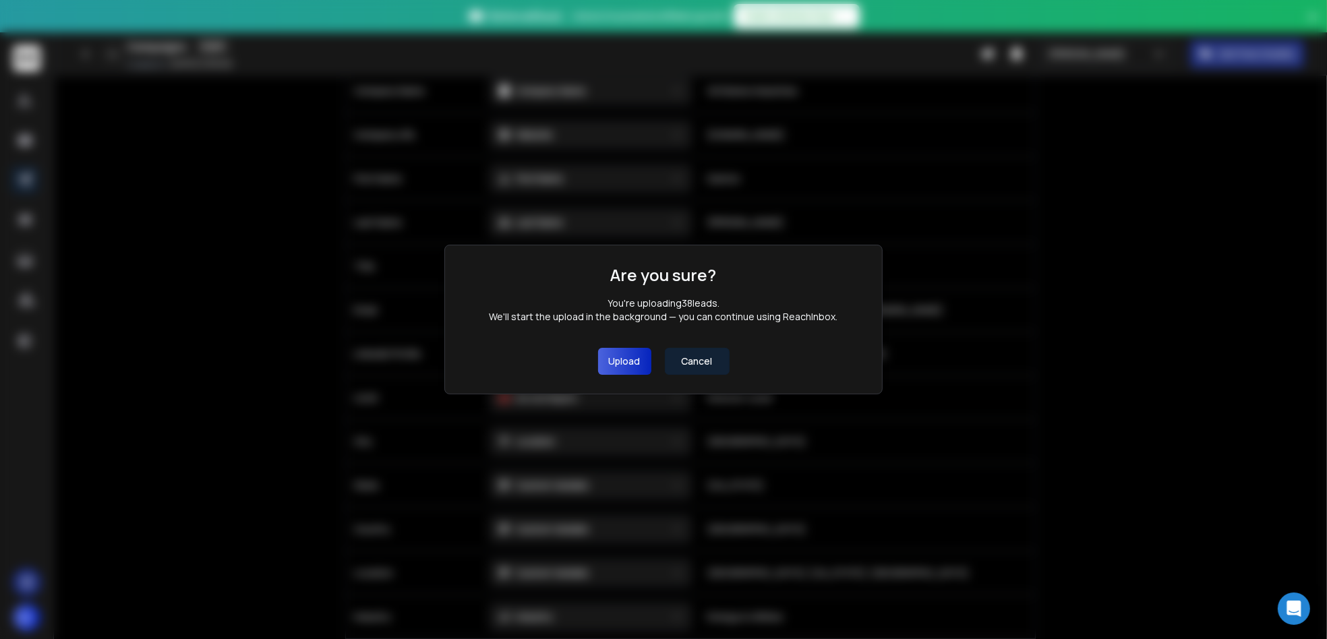
click at [636, 351] on button "Upload" at bounding box center [624, 361] width 53 height 27
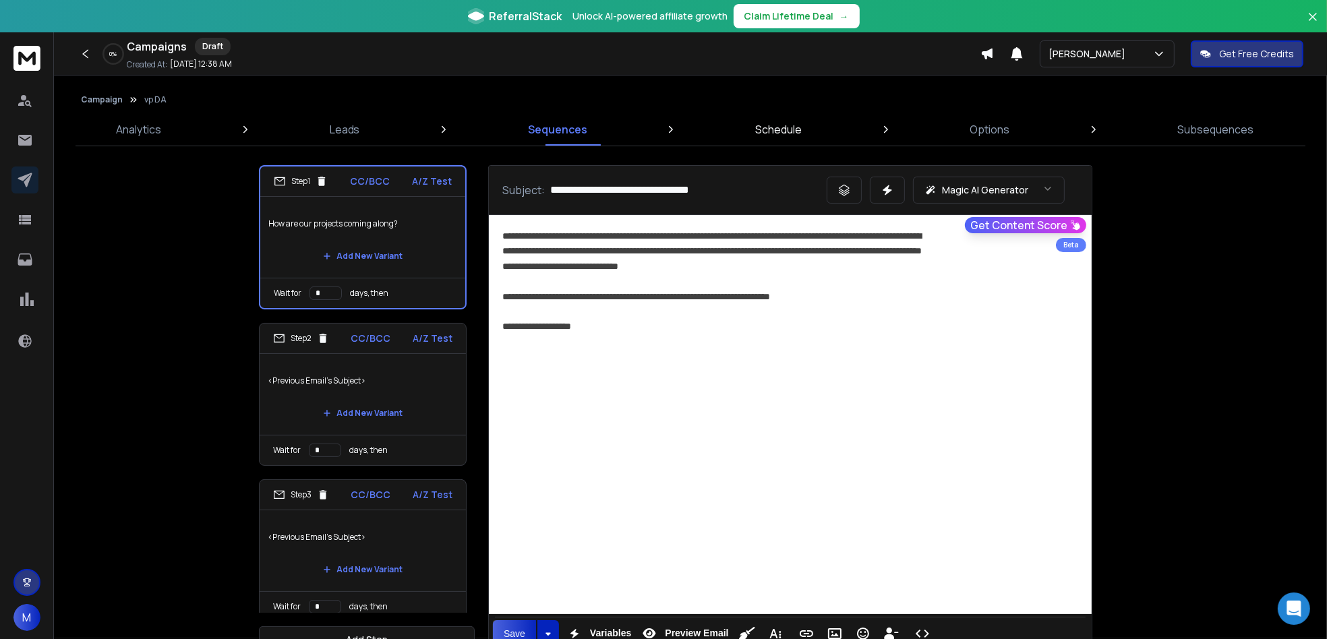
click at [774, 121] on p "Schedule" at bounding box center [778, 129] width 47 height 16
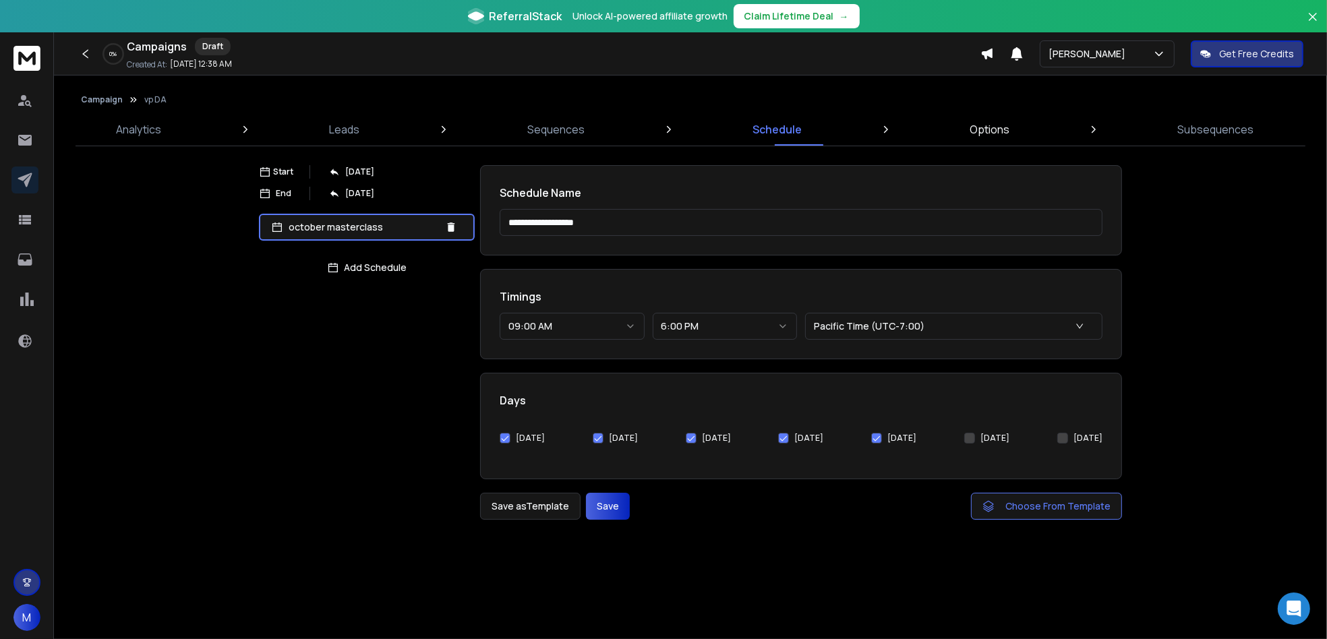
click at [1000, 121] on p "Options" at bounding box center [990, 129] width 40 height 16
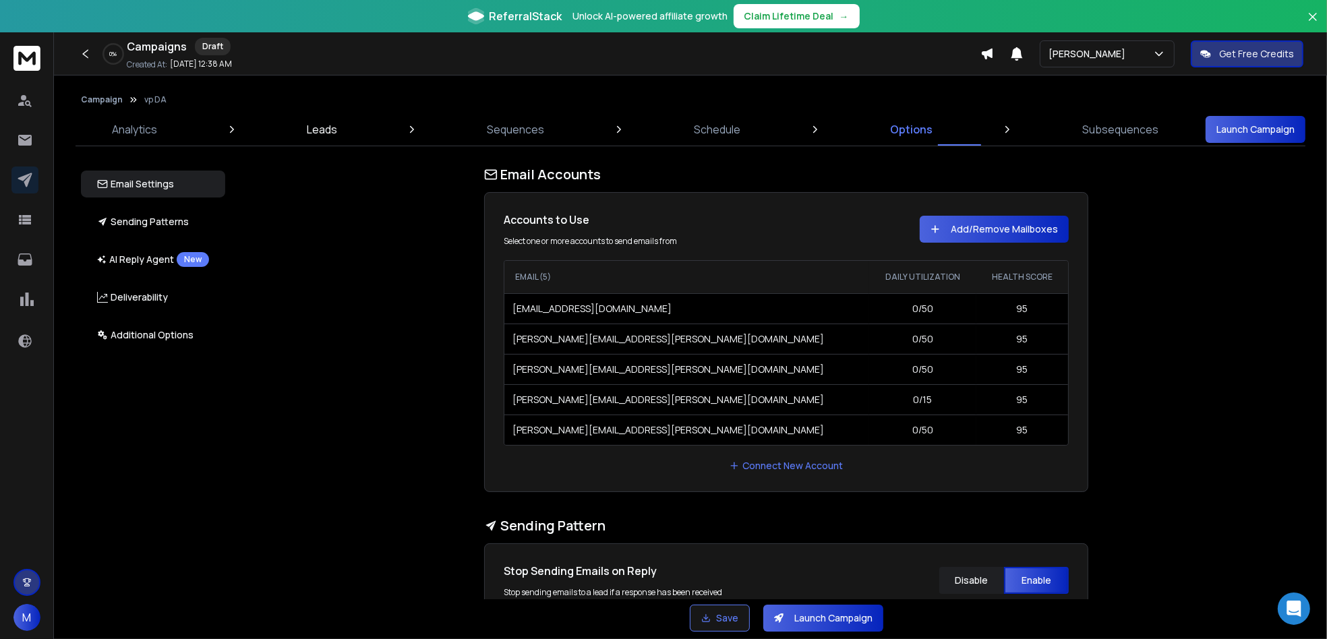
click at [317, 121] on p "Leads" at bounding box center [322, 129] width 30 height 16
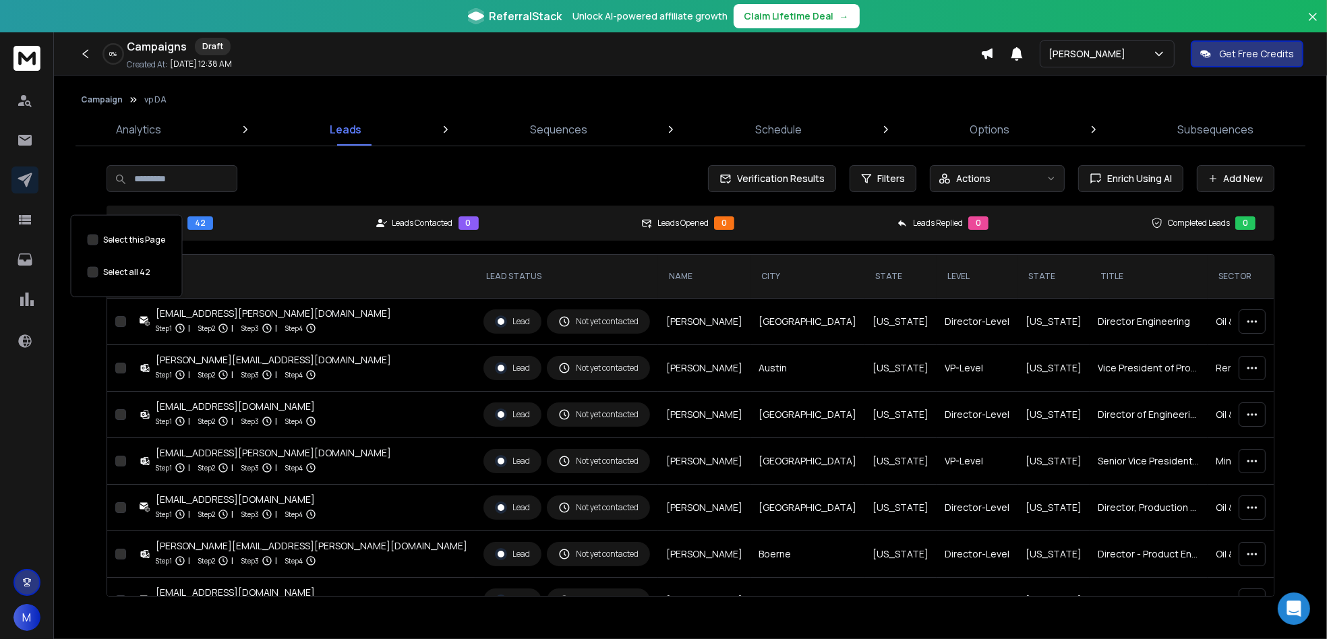
click at [115, 271] on button "Select this Page" at bounding box center [120, 276] width 11 height 11
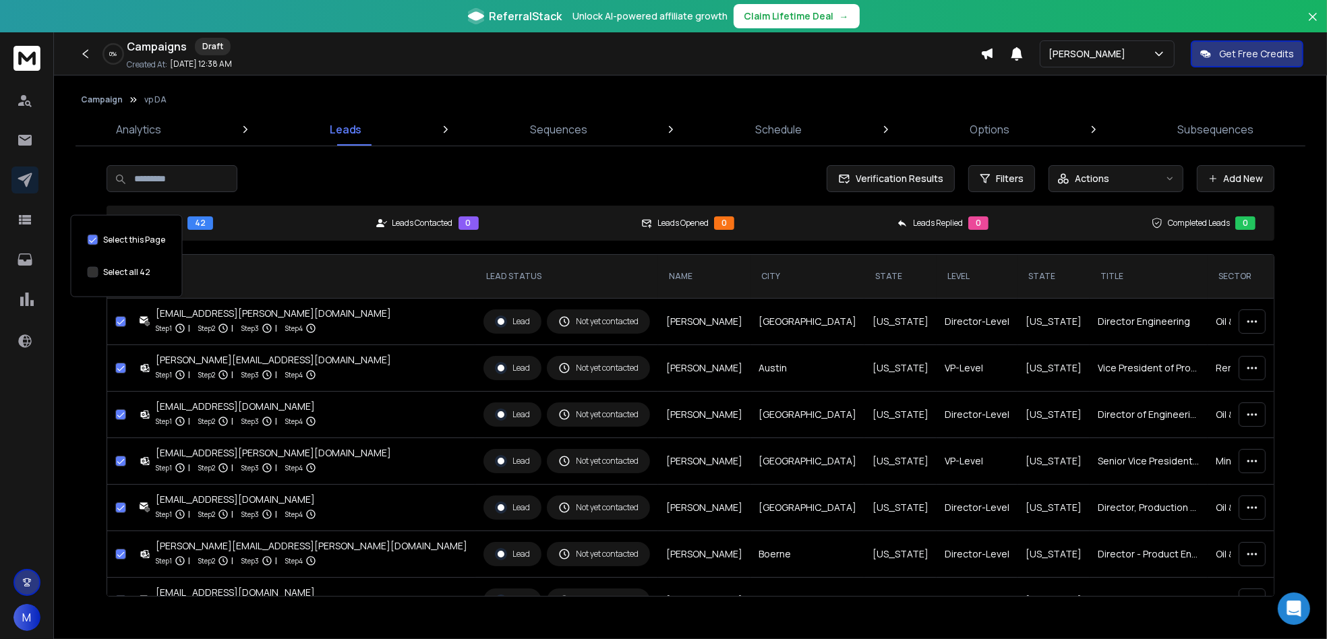
drag, startPoint x: 105, startPoint y: 253, endPoint x: 98, endPoint y: 257, distance: 8.2
click at [104, 267] on label "Select all 42" at bounding box center [127, 272] width 47 height 11
click at [88, 267] on button "Select this Page" at bounding box center [93, 272] width 11 height 11
click at [994, 121] on p "Options" at bounding box center [989, 129] width 40 height 16
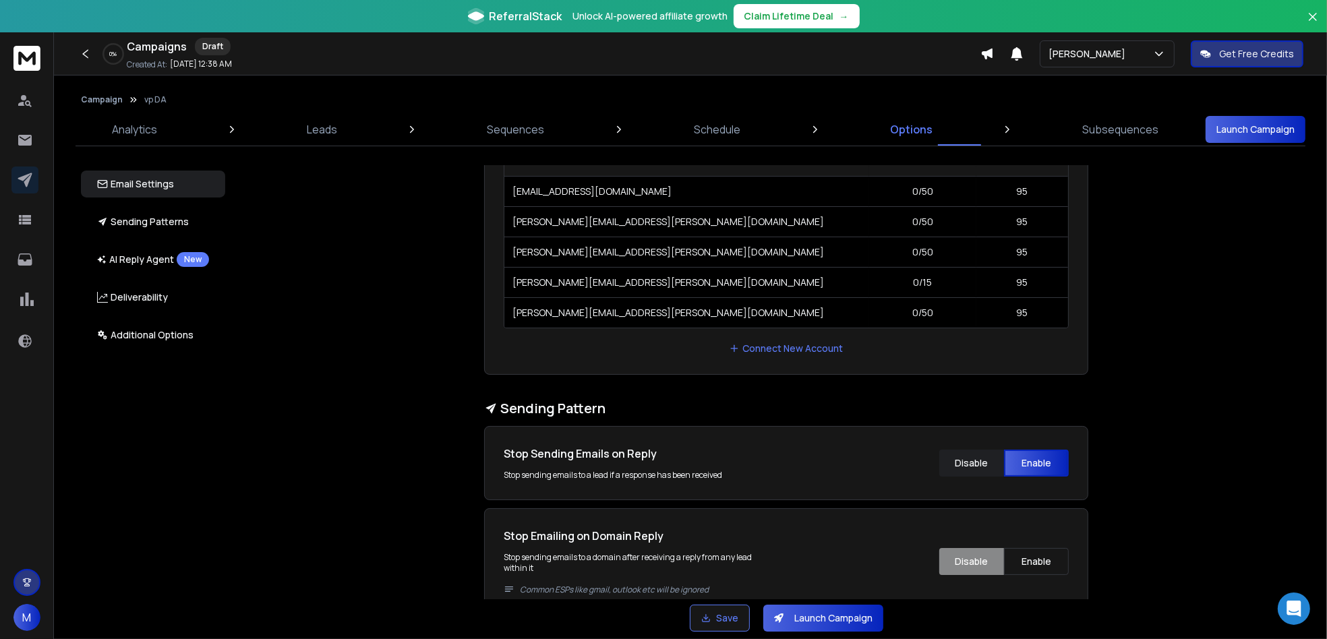
scroll to position [421, 0]
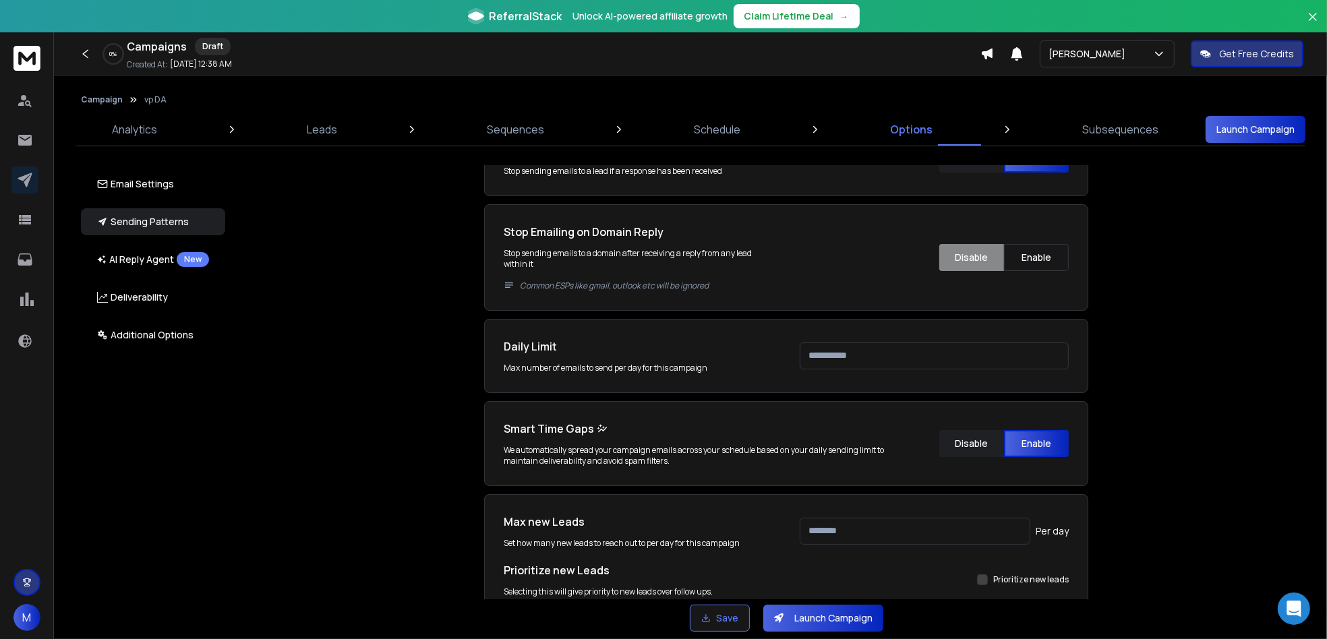
drag, startPoint x: 775, startPoint y: 298, endPoint x: 755, endPoint y: 298, distance: 20.2
click at [799, 518] on input "***" at bounding box center [914, 531] width 231 height 27
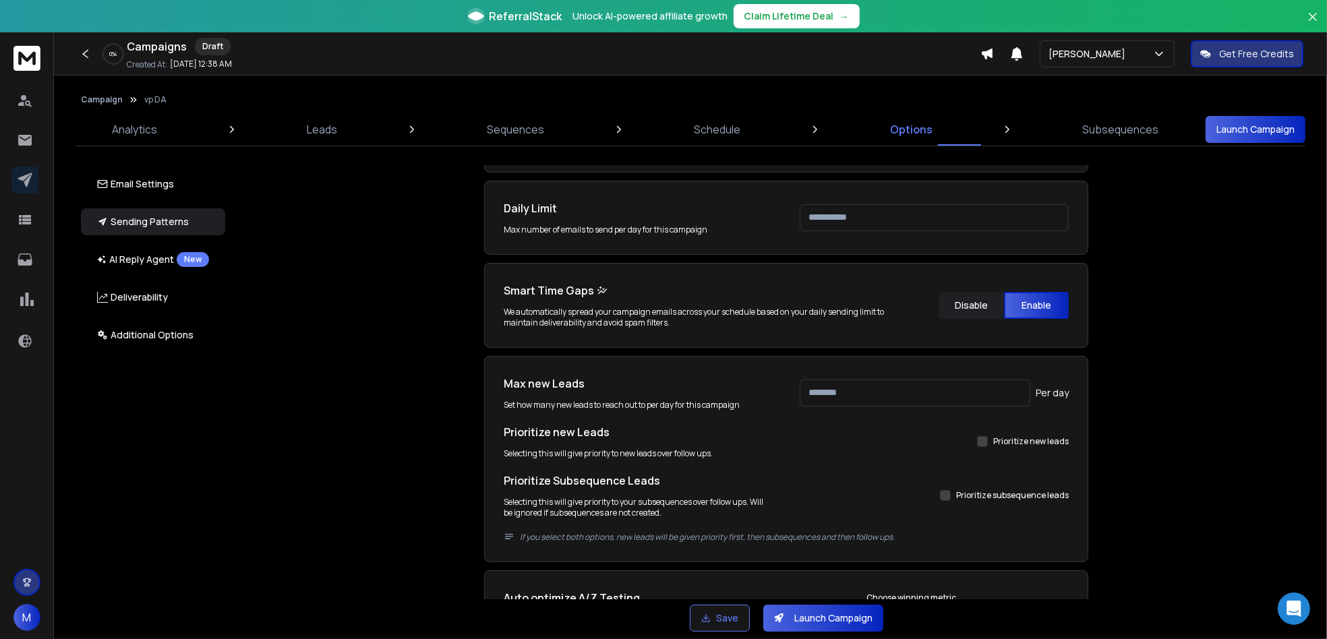
scroll to position [590, 0]
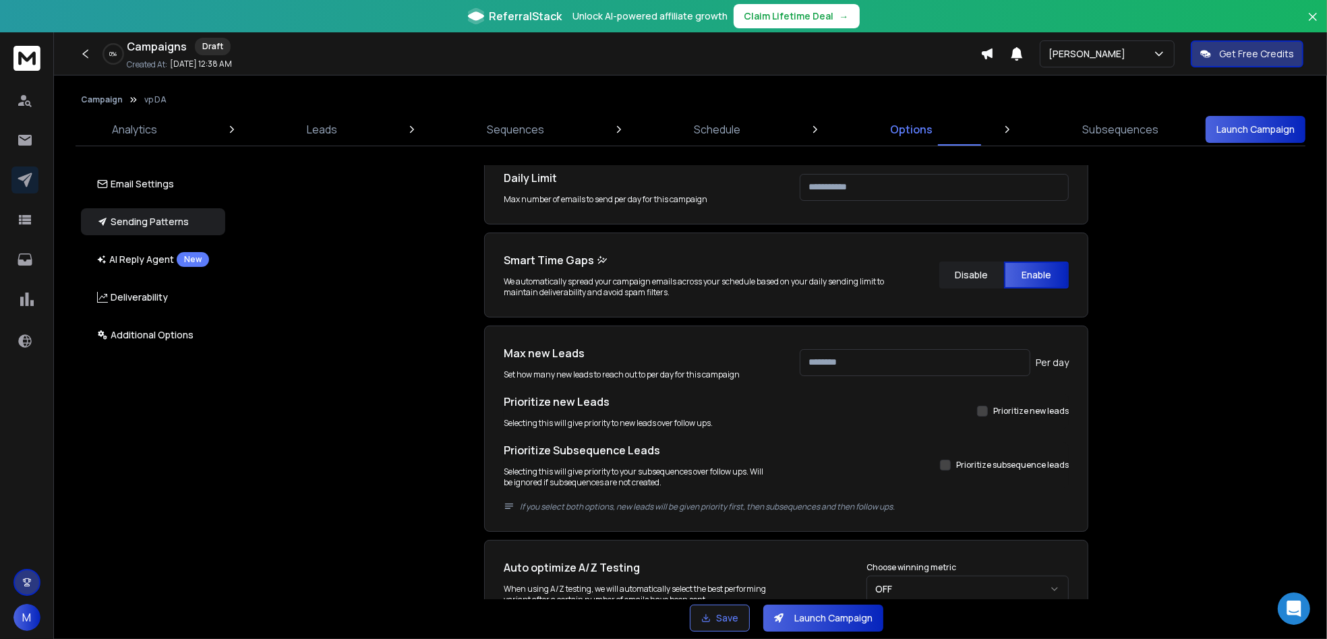
type input "***"
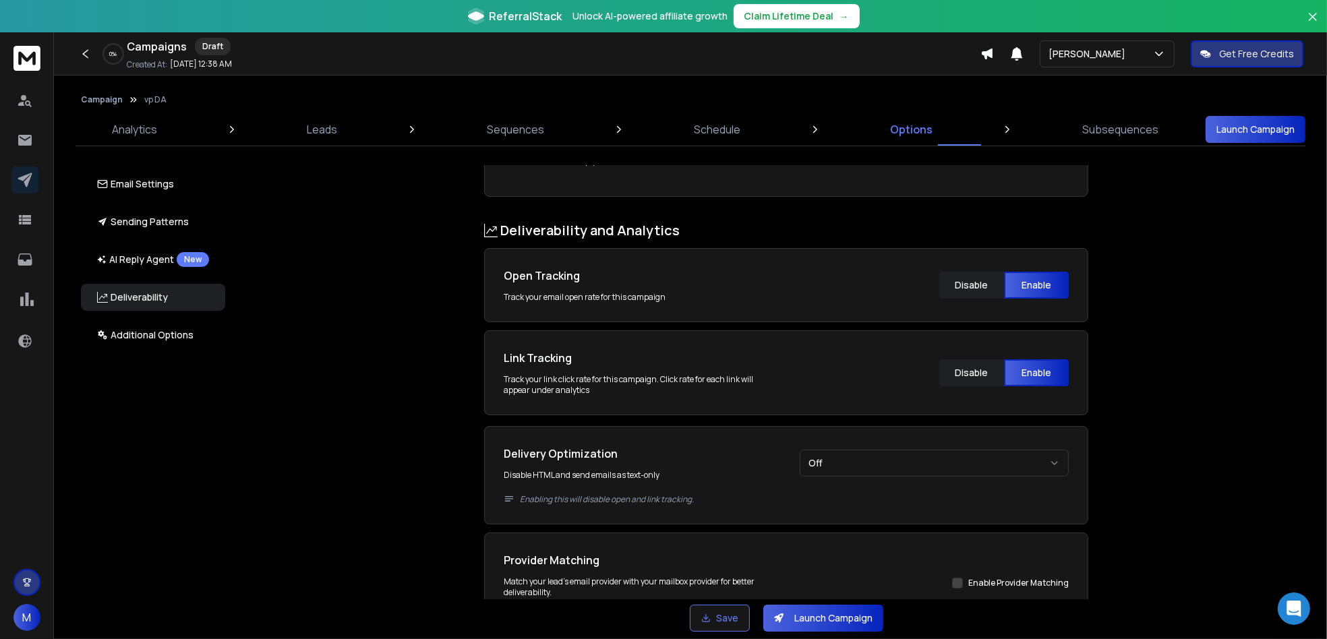
scroll to position [1432, 0]
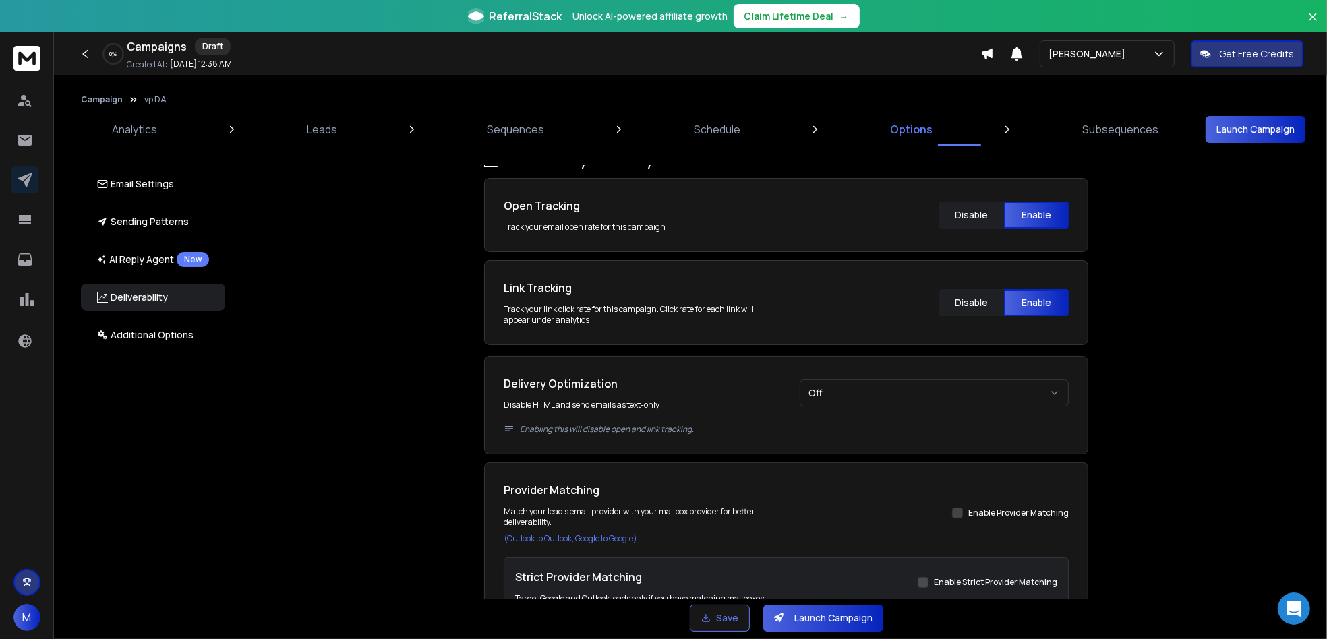
click at [783, 624] on button "Launch Campaign" at bounding box center [823, 618] width 120 height 27
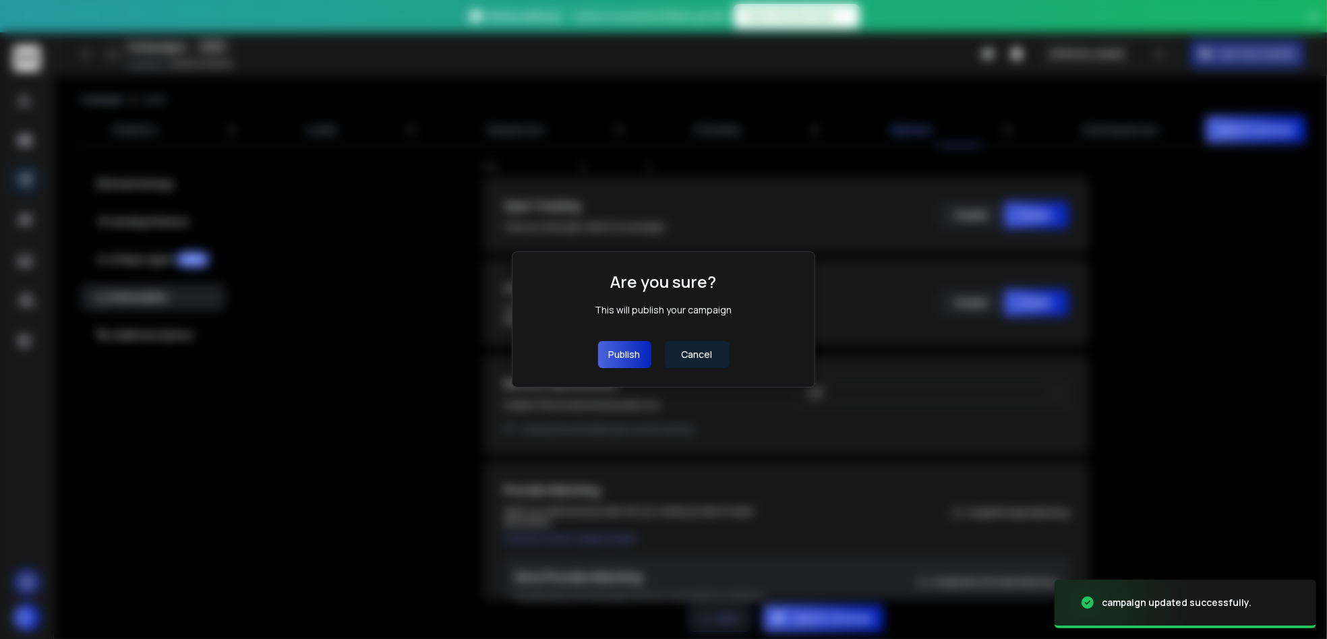
click at [636, 344] on button "Publish" at bounding box center [624, 354] width 53 height 27
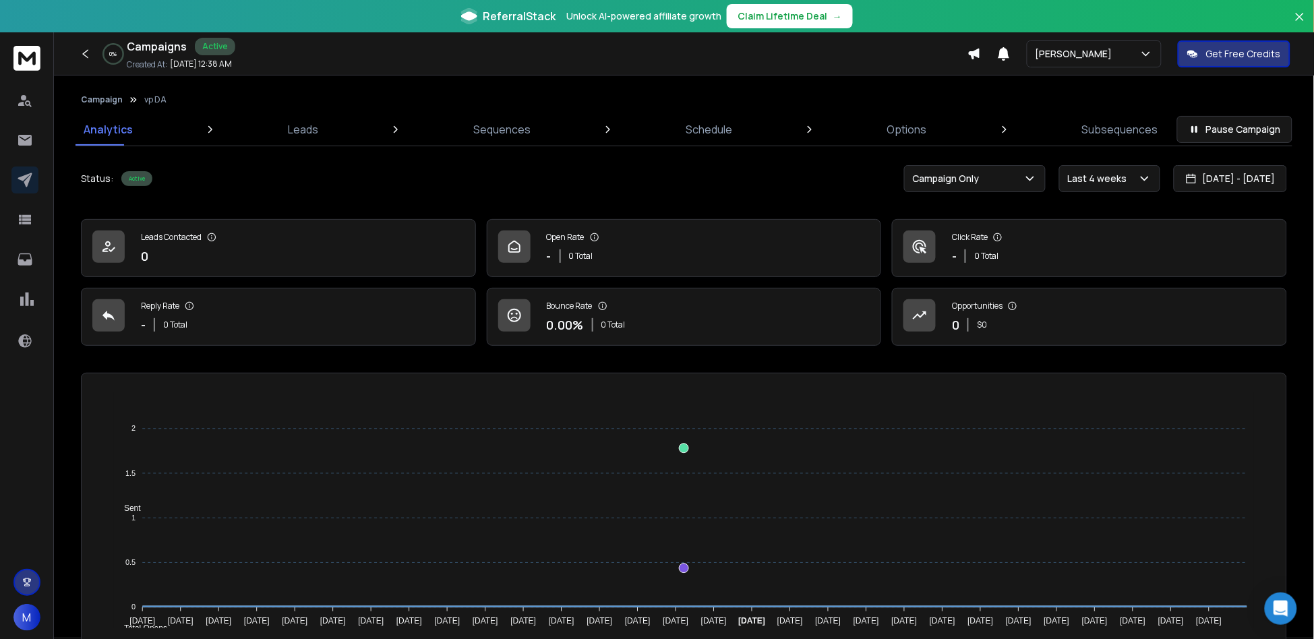
drag, startPoint x: 0, startPoint y: 0, endPoint x: 675, endPoint y: 59, distance: 677.3
click at [675, 75] on div "Campaign vp DA Analytics Leads Sequences Schedule Options Subsequences Pause Ca…" at bounding box center [684, 490] width 1260 height 830
